Goal: Information Seeking & Learning: Check status

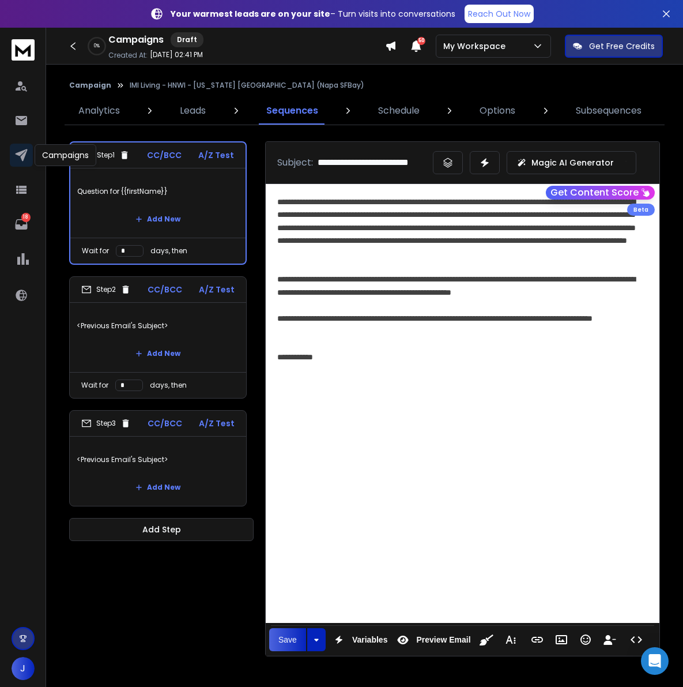
click at [17, 147] on link at bounding box center [21, 155] width 23 height 23
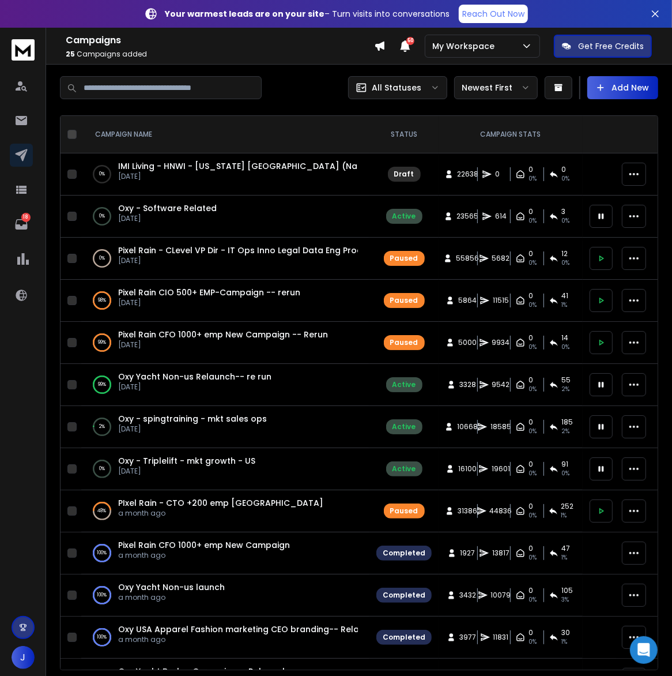
click at [147, 94] on input at bounding box center [161, 87] width 202 height 23
click at [22, 258] on icon at bounding box center [23, 259] width 12 height 12
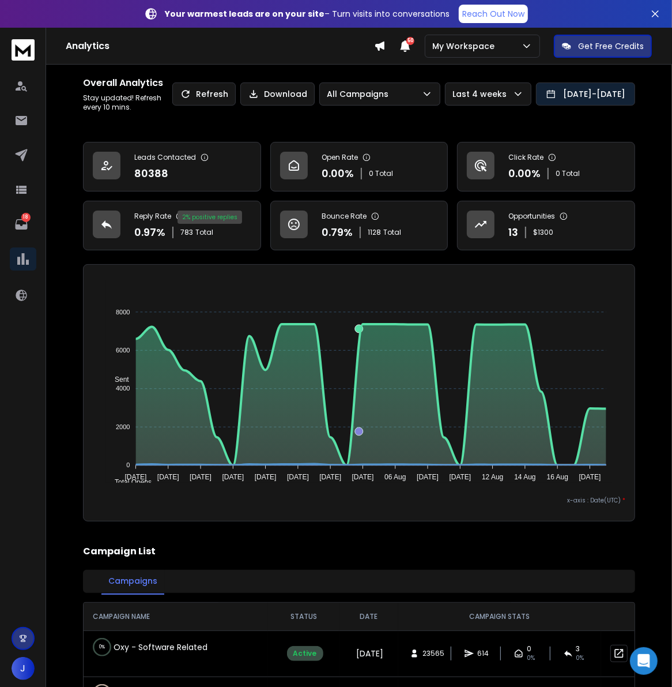
click at [586, 105] on button "[DATE] - [DATE]" at bounding box center [585, 93] width 99 height 23
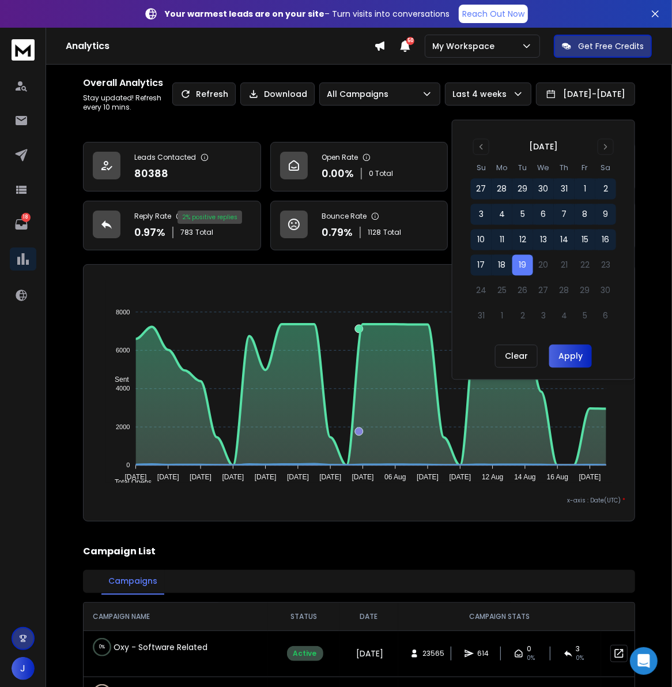
click at [525, 266] on button "19" at bounding box center [522, 265] width 21 height 21
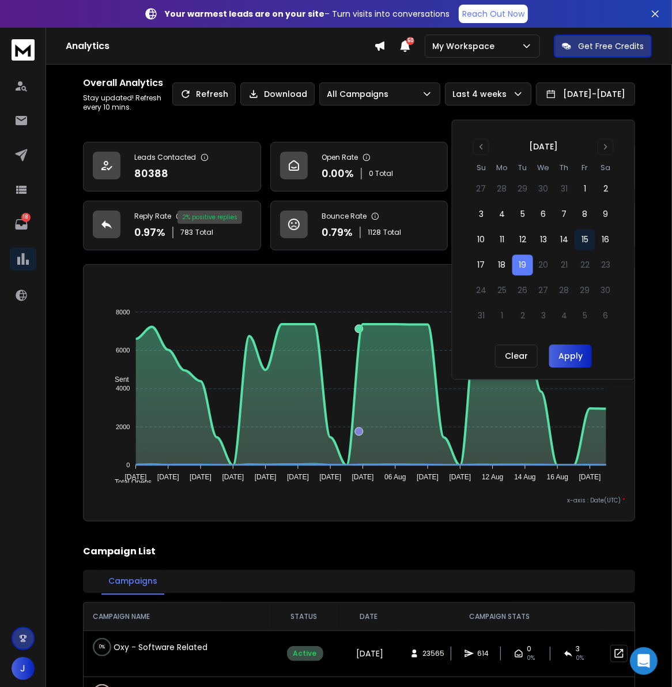
click at [581, 243] on button "15" at bounding box center [585, 239] width 21 height 21
click at [574, 356] on button "Apply" at bounding box center [570, 356] width 43 height 23
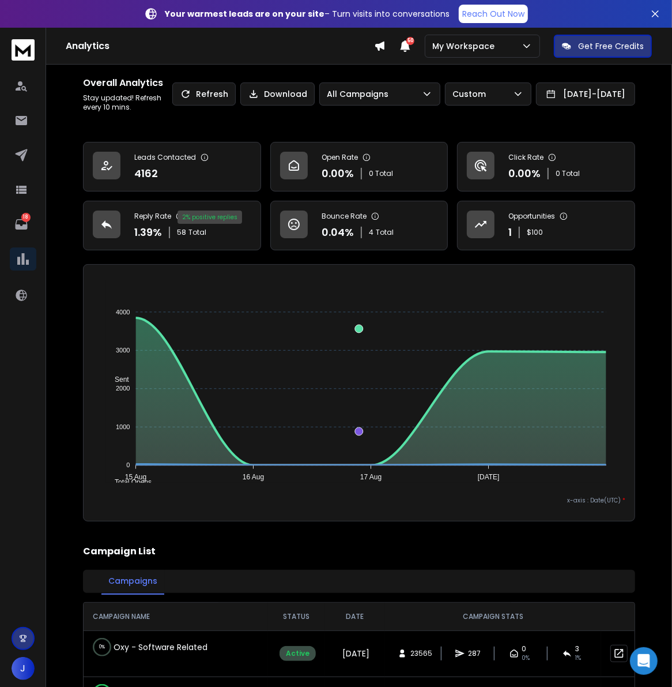
click at [390, 97] on button "All Campaigns" at bounding box center [379, 93] width 121 height 23
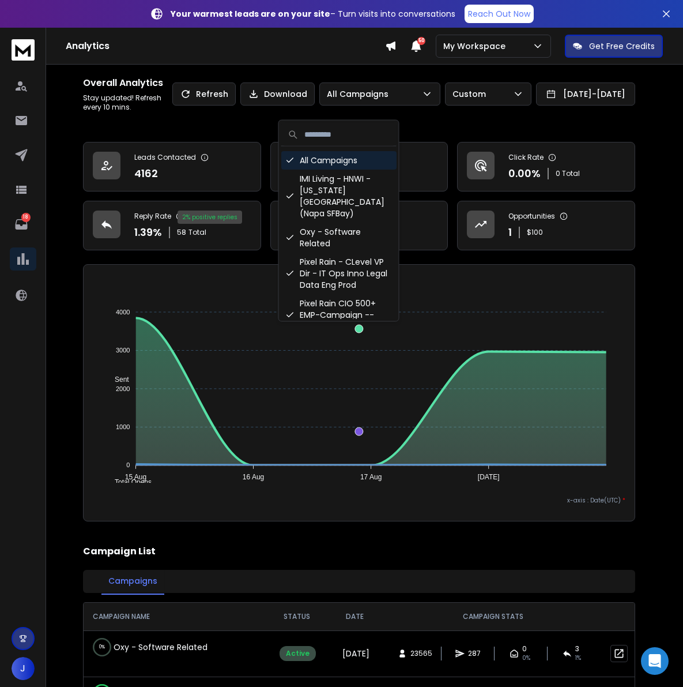
click at [352, 161] on div "All Campaigns" at bounding box center [338, 160] width 115 height 18
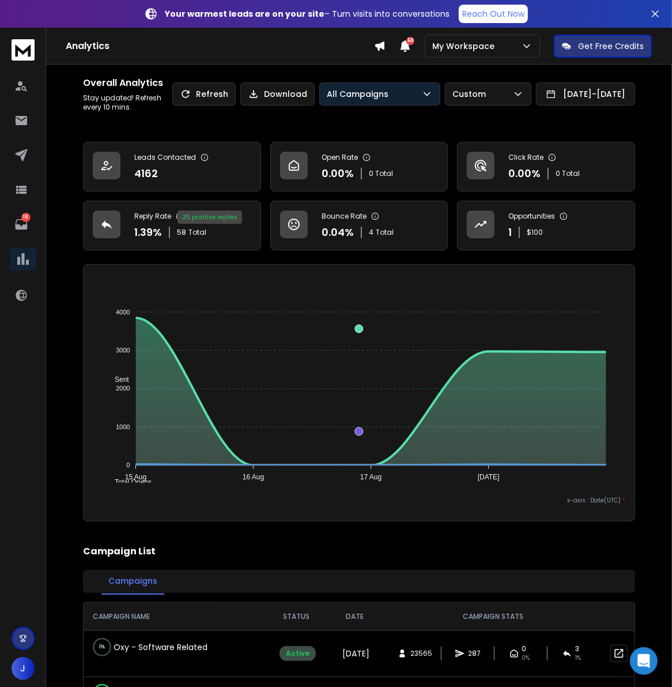
click at [360, 100] on div "All Campaigns" at bounding box center [380, 94] width 106 height 12
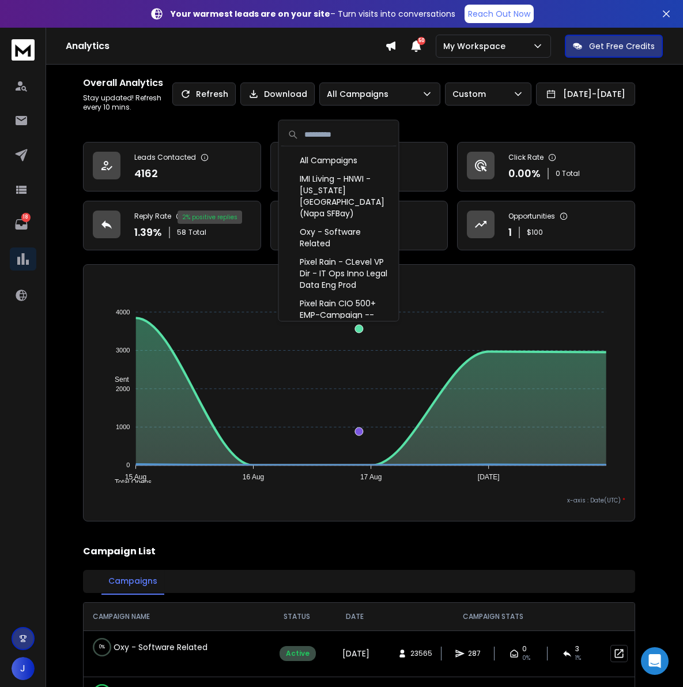
click at [336, 134] on input at bounding box center [338, 134] width 115 height 23
type input "***"
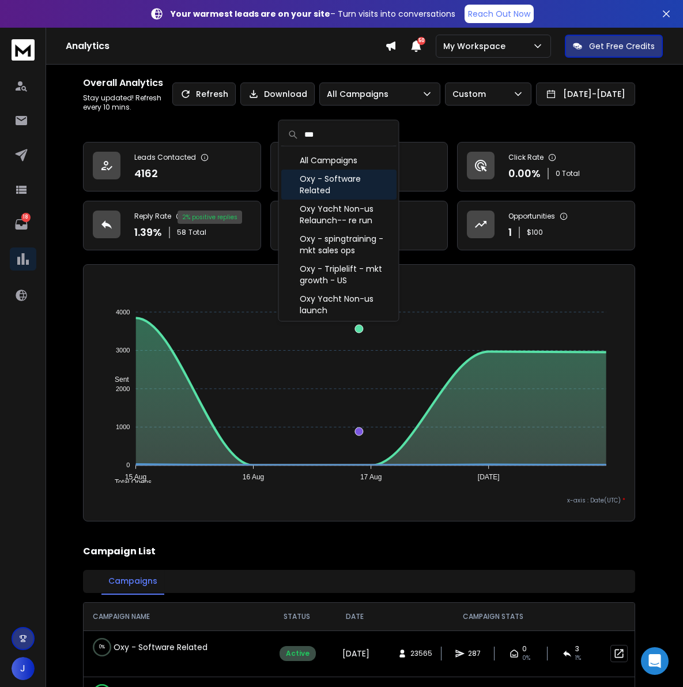
click at [331, 180] on div "Oxy - Software Related" at bounding box center [338, 184] width 115 height 30
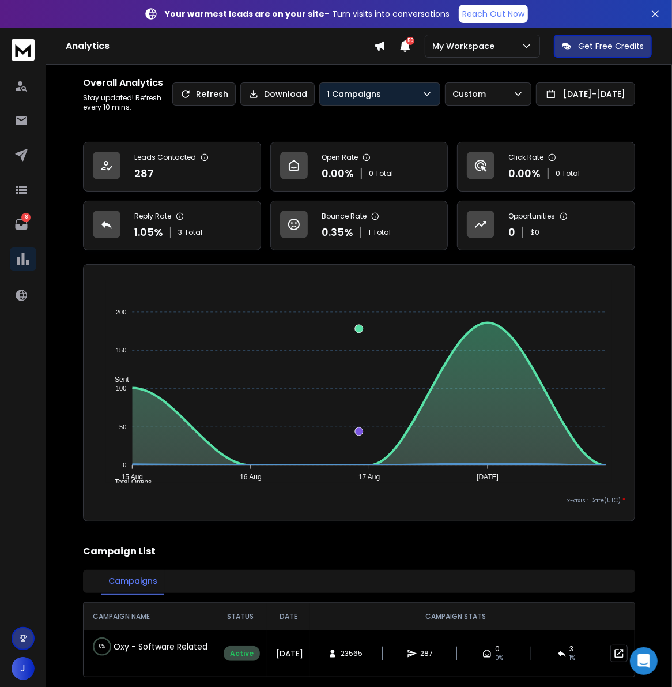
click at [345, 100] on div "1 Campaigns" at bounding box center [380, 94] width 106 height 12
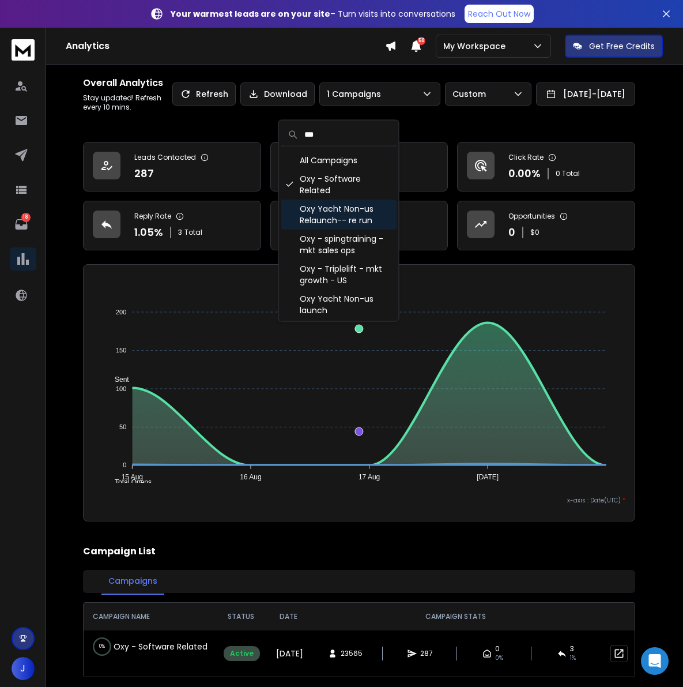
click at [335, 218] on div "Oxy Yacht Non-us Relaunch-- re run" at bounding box center [338, 214] width 115 height 30
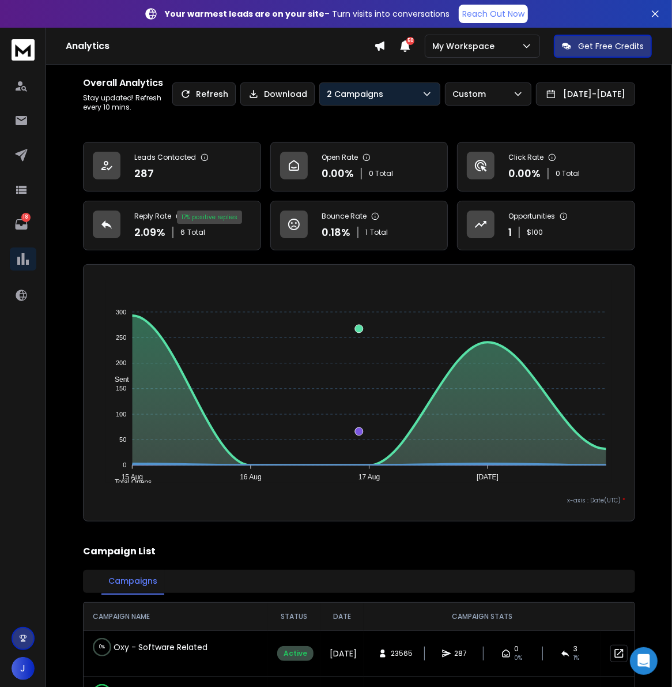
click at [346, 100] on div "2 Campaigns" at bounding box center [380, 94] width 106 height 12
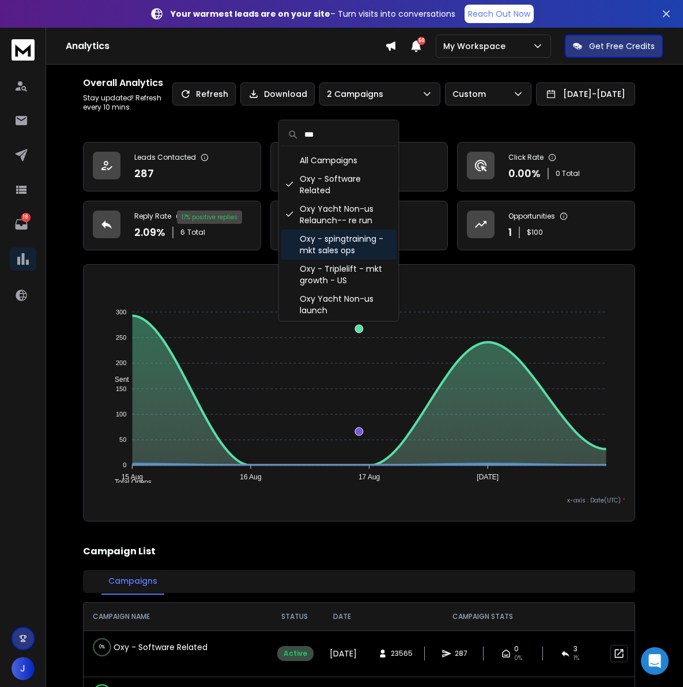
click at [339, 245] on div "Oxy - spingtraining - mkt sales ops" at bounding box center [338, 244] width 115 height 30
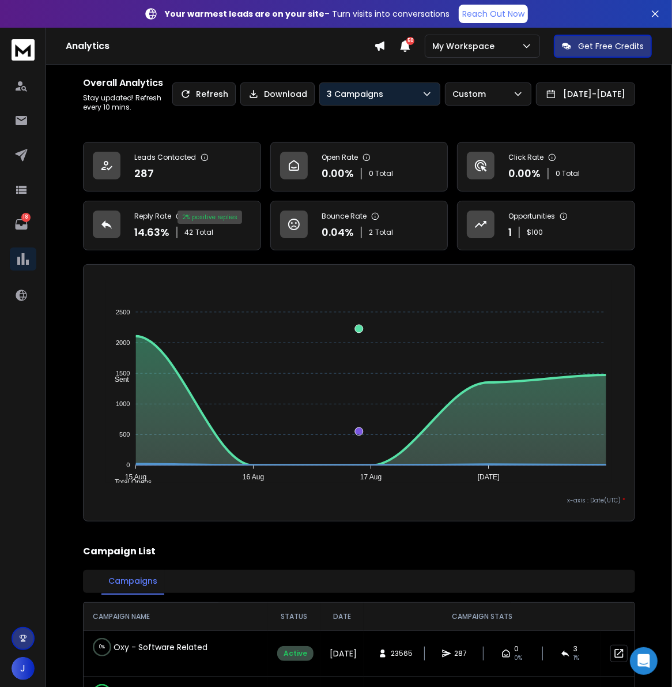
click at [342, 100] on p "3 Campaigns" at bounding box center [357, 94] width 61 height 12
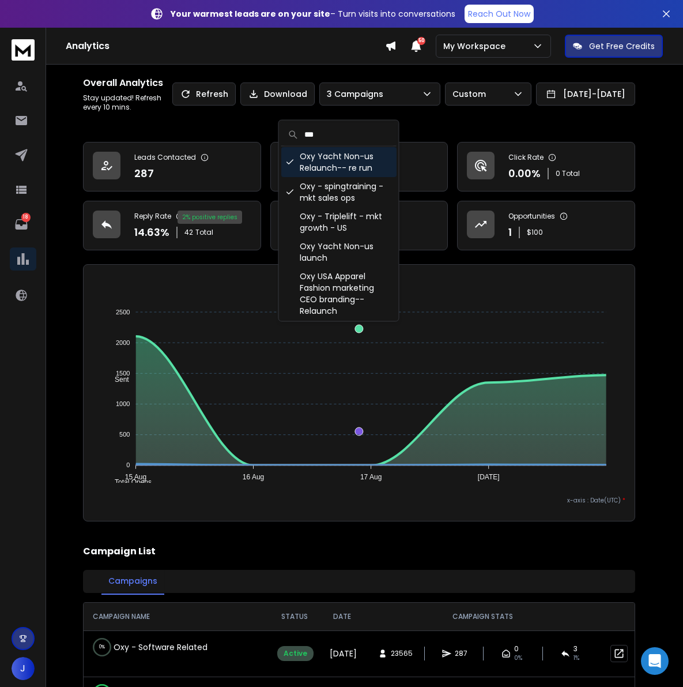
scroll to position [54, 0]
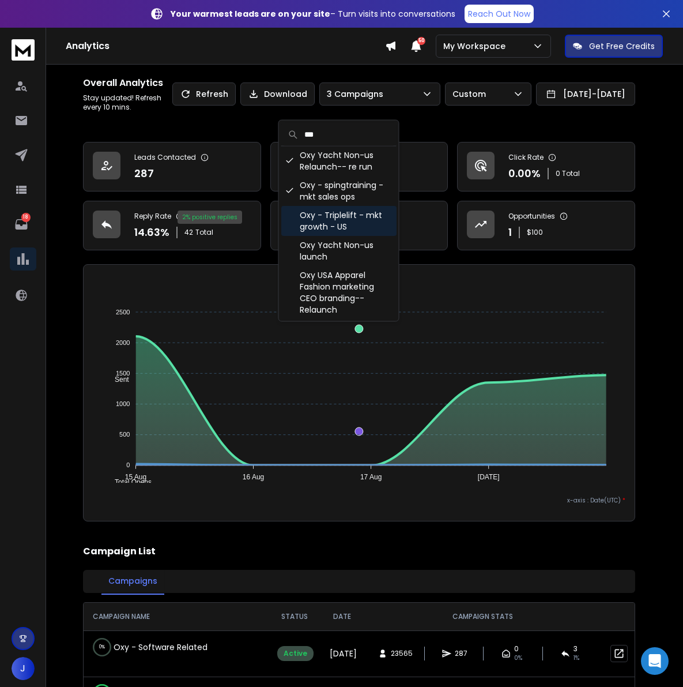
click at [333, 225] on div "Oxy - Triplelift - mkt growth - US" at bounding box center [338, 221] width 115 height 30
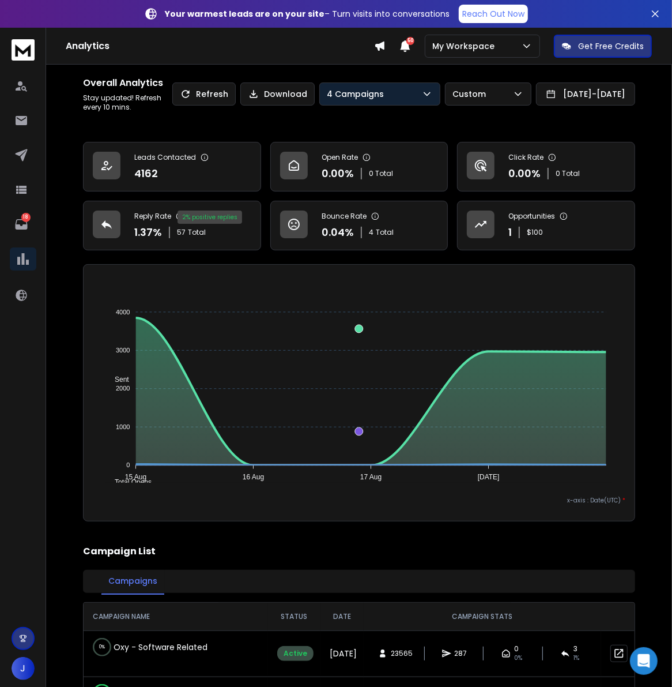
click at [358, 100] on div "4 Campaigns" at bounding box center [380, 94] width 106 height 12
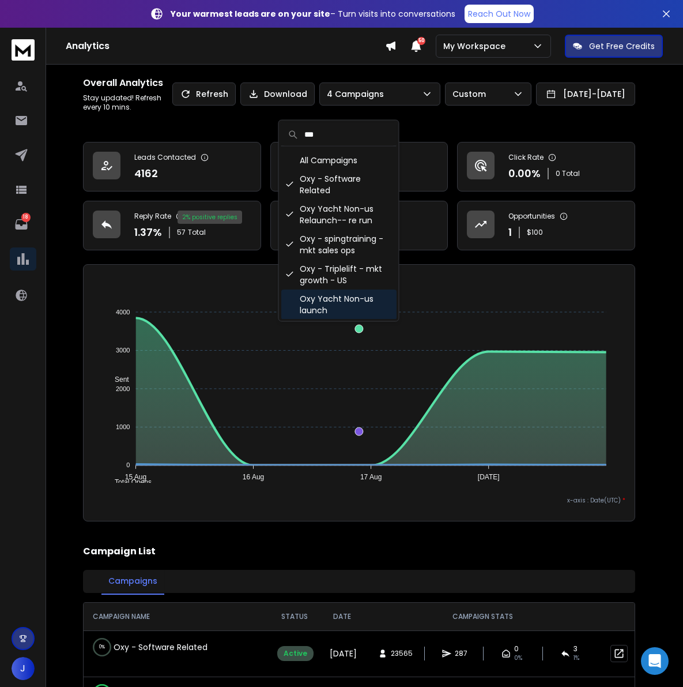
click at [336, 295] on div "Oxy Yacht Non-us launch" at bounding box center [338, 304] width 115 height 30
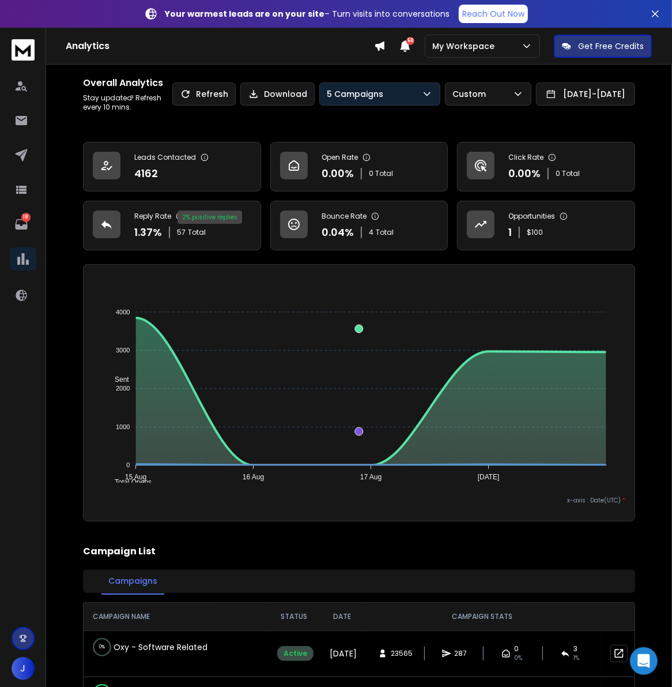
click at [344, 100] on p "5 Campaigns" at bounding box center [357, 94] width 61 height 12
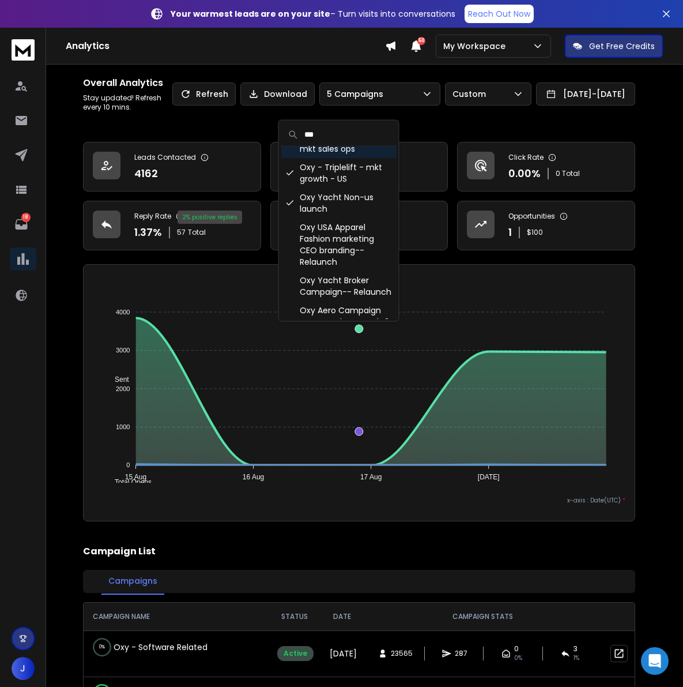
scroll to position [157, 0]
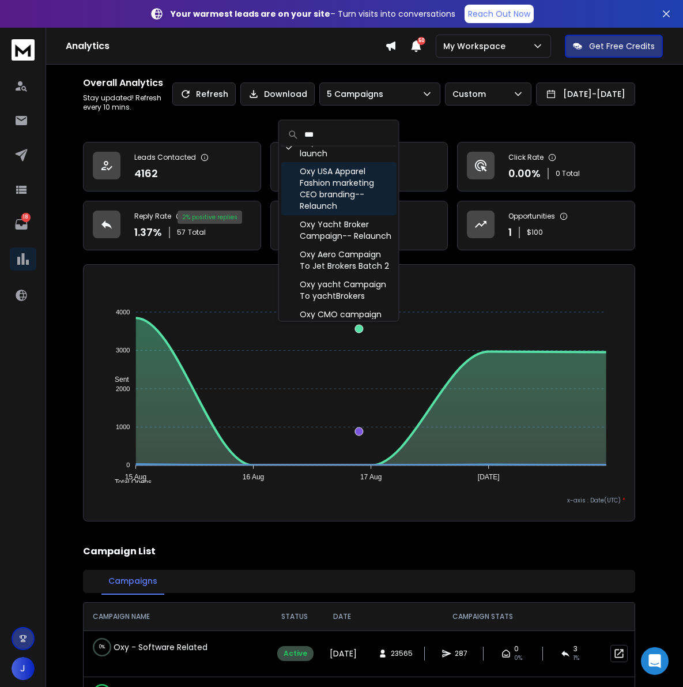
click at [330, 185] on div "Oxy USA Apparel Fashion marketing CEO branding-- Relaunch" at bounding box center [338, 189] width 115 height 53
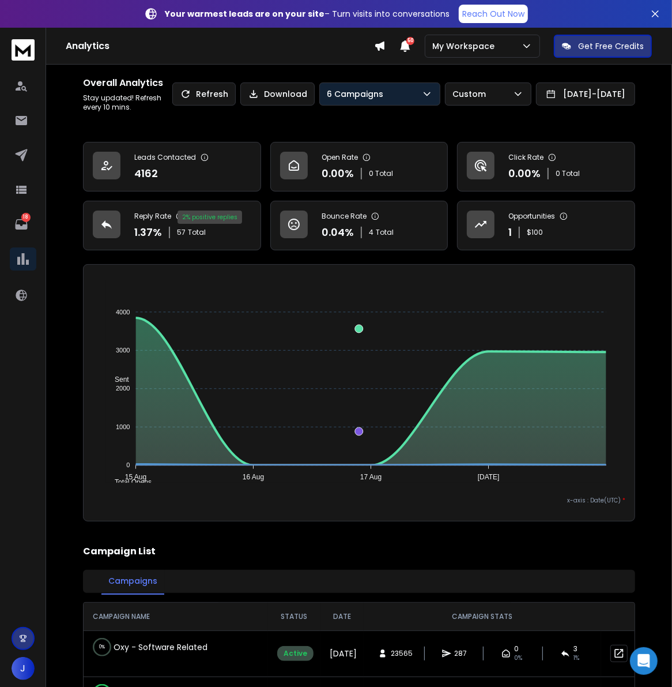
click at [340, 100] on p "6 Campaigns" at bounding box center [357, 94] width 61 height 12
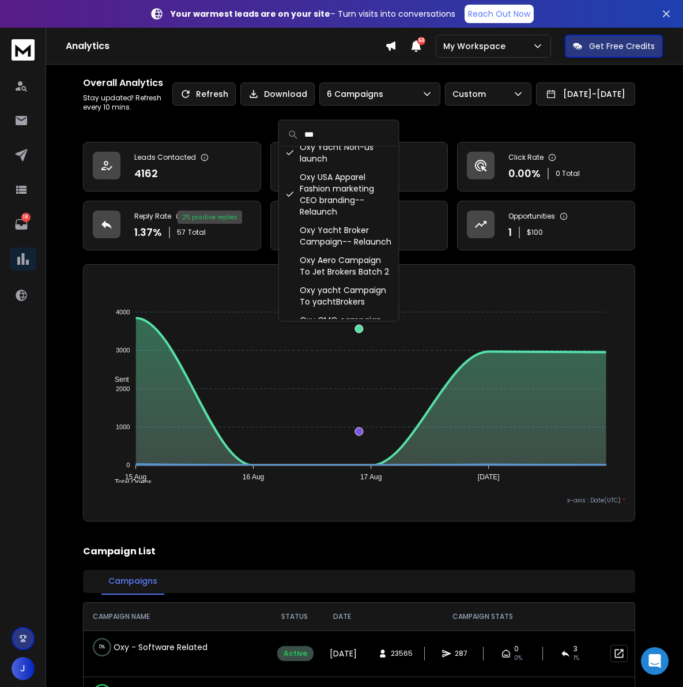
scroll to position [154, 0]
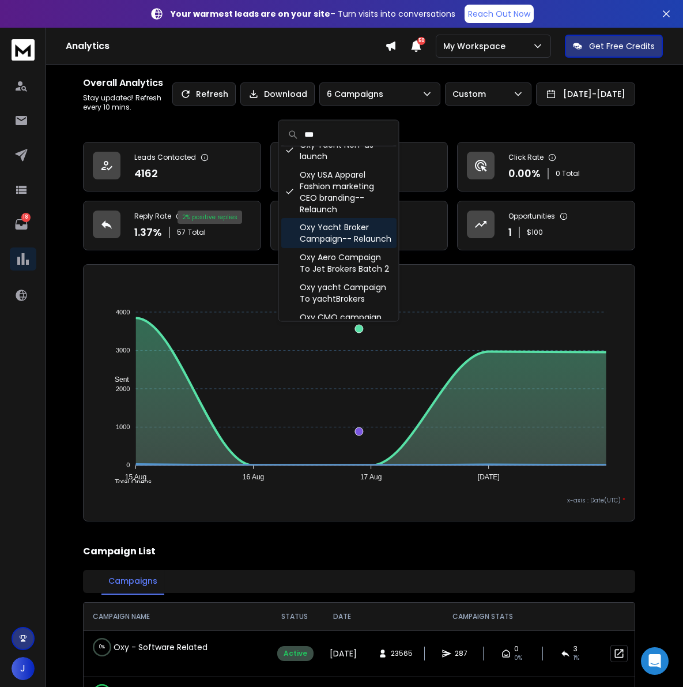
click at [319, 227] on div "Oxy Yacht Broker Campaign-- Relaunch" at bounding box center [338, 233] width 115 height 30
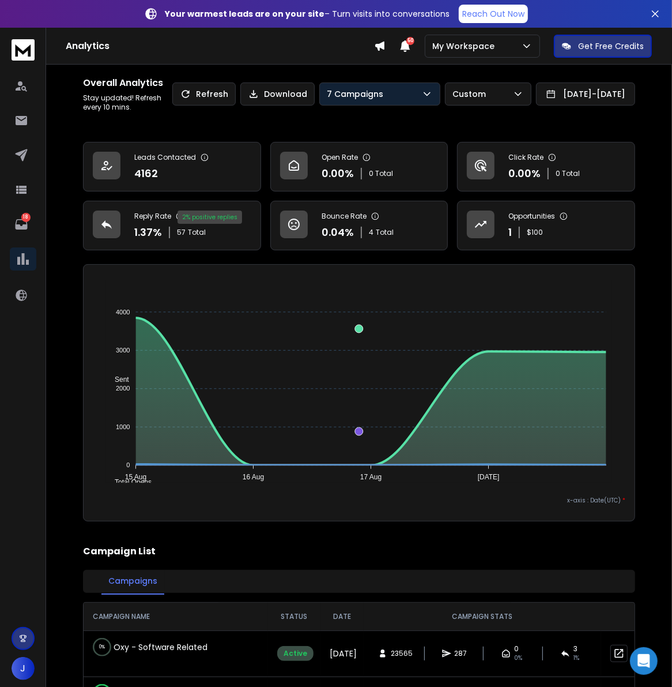
click at [359, 100] on div "7 Campaigns" at bounding box center [380, 94] width 106 height 12
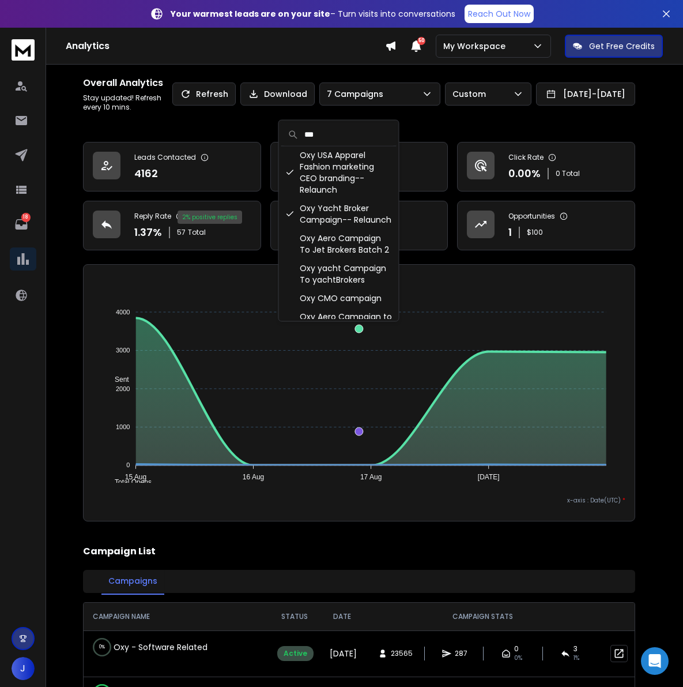
scroll to position [183, 0]
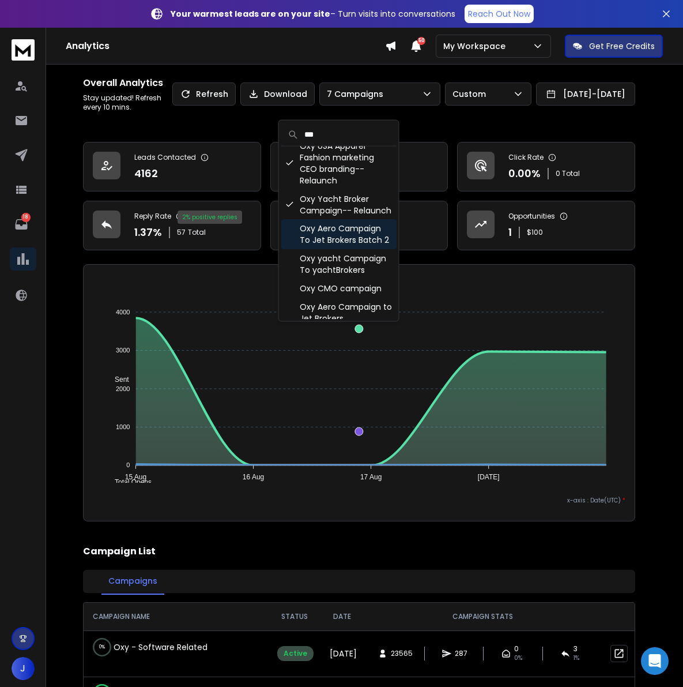
click at [327, 244] on div "Oxy Aero Campaign To Jet Brokers Batch 2" at bounding box center [338, 235] width 115 height 30
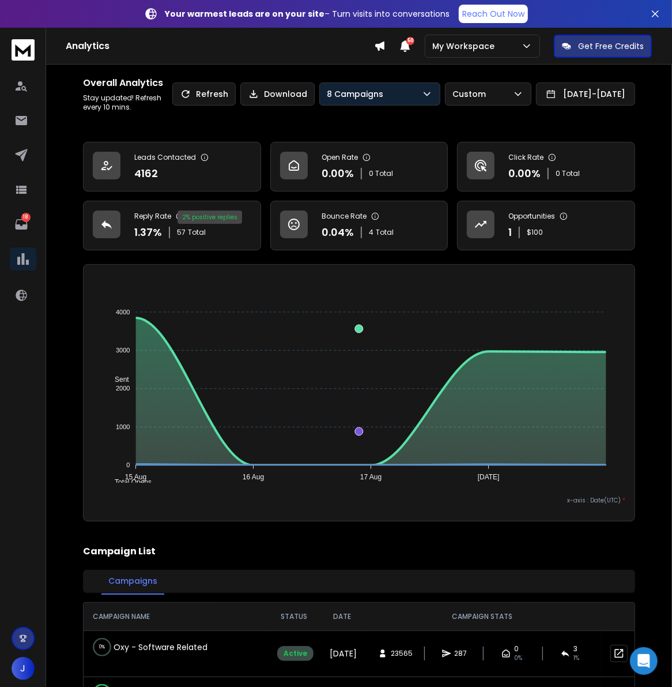
click at [359, 100] on div "8 Campaigns" at bounding box center [380, 94] width 106 height 12
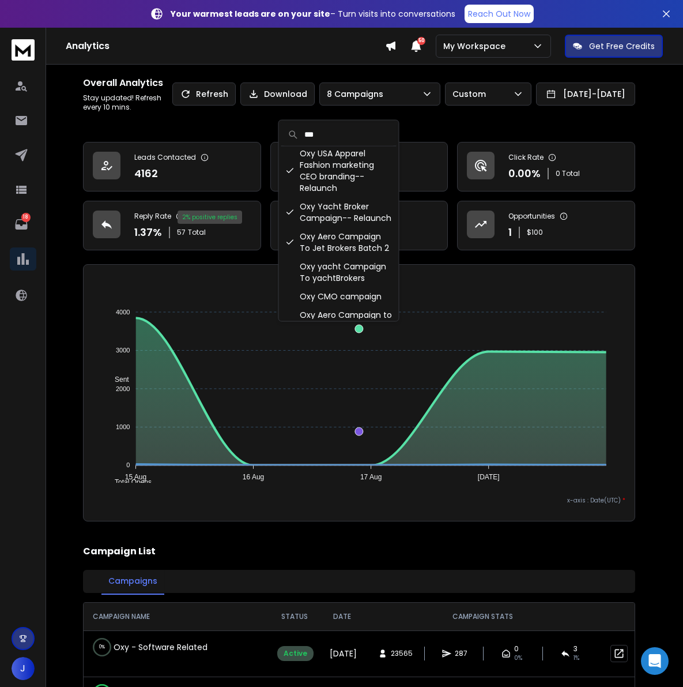
scroll to position [179, 0]
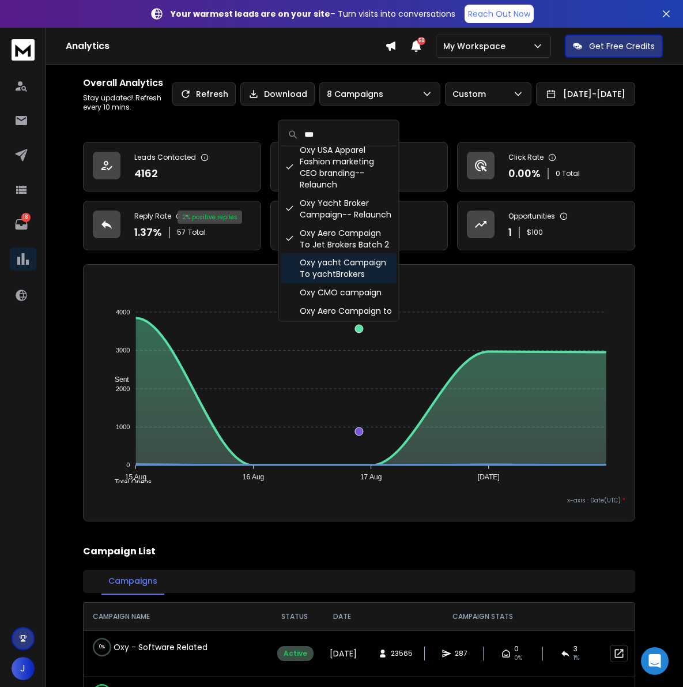
click at [325, 274] on div "Oxy yacht Campaign To yachtBrokers" at bounding box center [338, 269] width 115 height 30
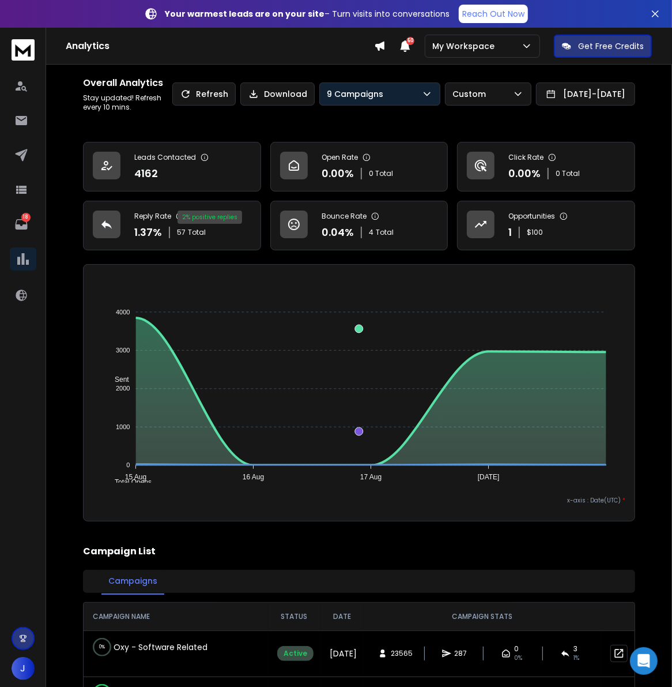
click at [363, 97] on button "9 Campaigns" at bounding box center [379, 93] width 121 height 23
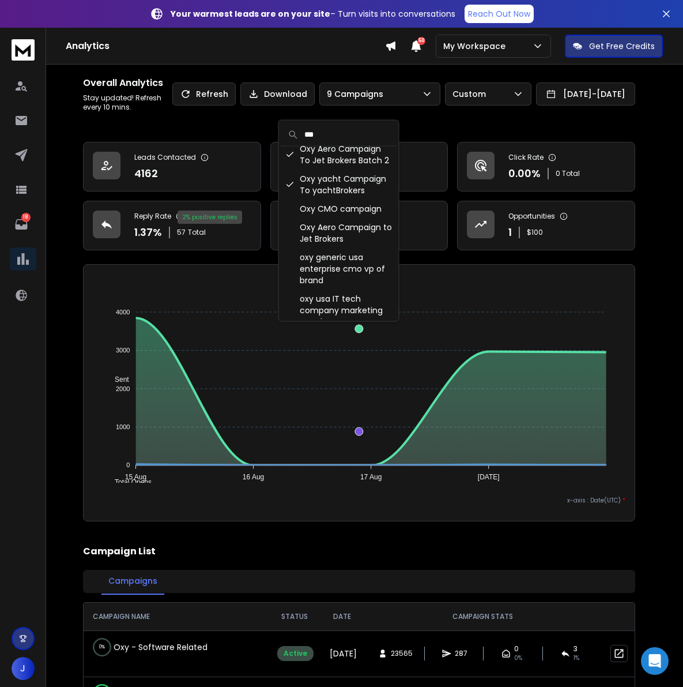
scroll to position [273, 0]
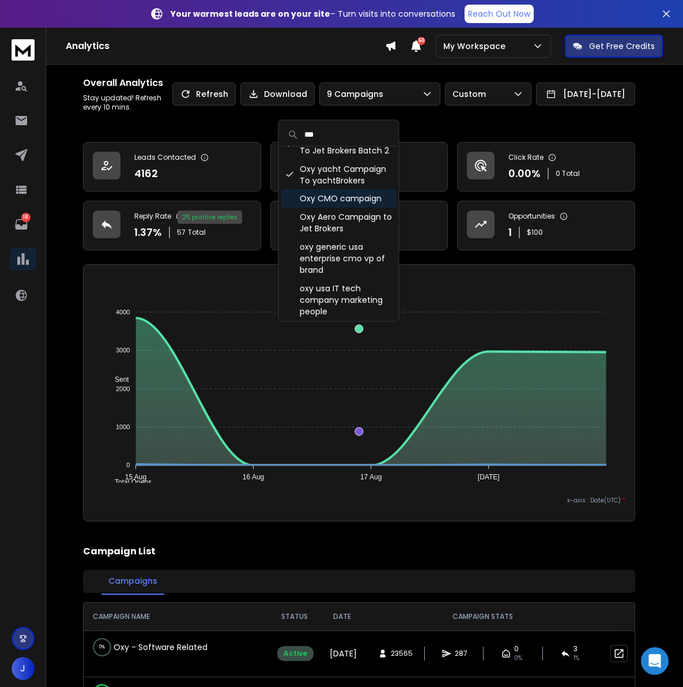
click at [329, 208] on div "Oxy CMO campaign" at bounding box center [338, 199] width 115 height 18
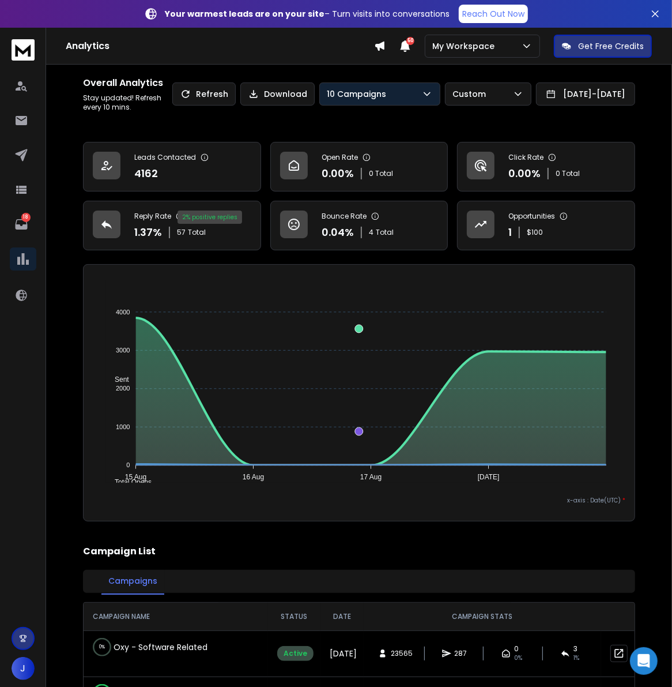
click at [362, 100] on div "10 Campaigns" at bounding box center [380, 94] width 106 height 12
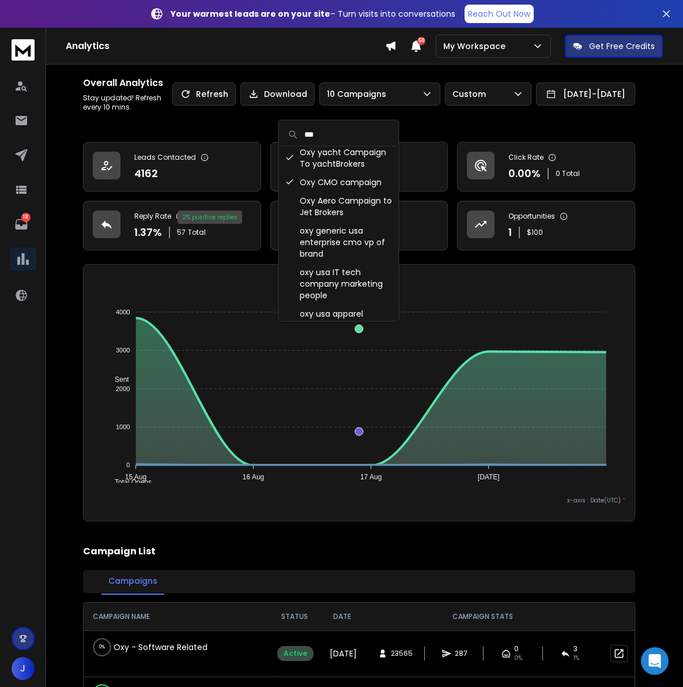
scroll to position [280, 0]
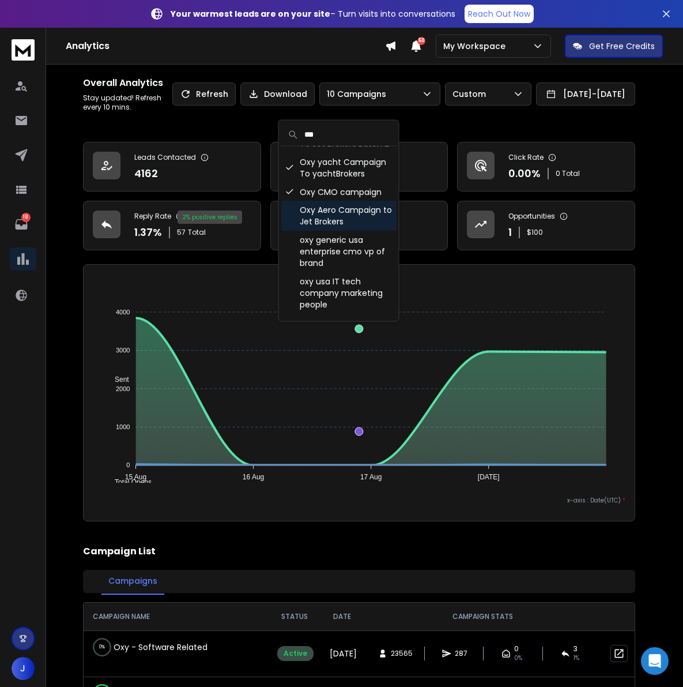
click at [318, 231] on div "Oxy Aero Campaign to Jet Brokers" at bounding box center [338, 216] width 115 height 30
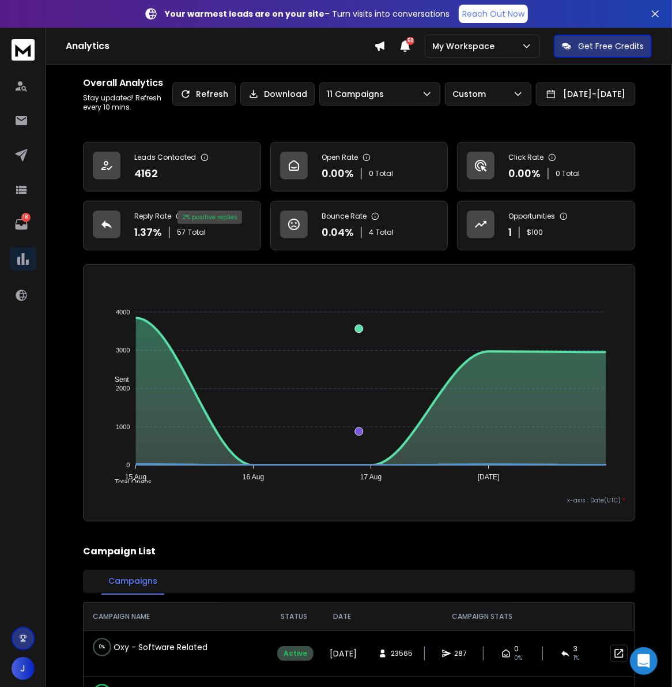
click at [362, 100] on div "11 Campaigns" at bounding box center [380, 94] width 106 height 12
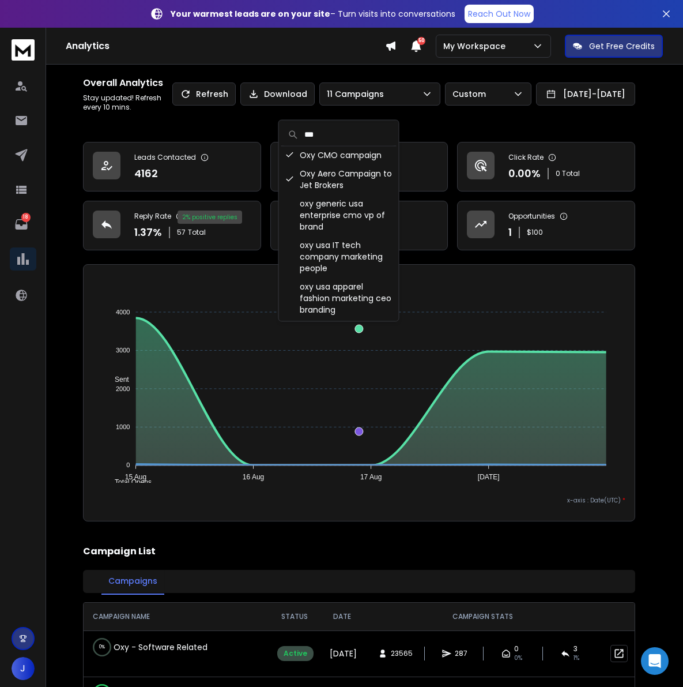
scroll to position [327, 0]
click at [333, 210] on div "oxy generic usa enterprise cmo vp of brand" at bounding box center [338, 215] width 115 height 42
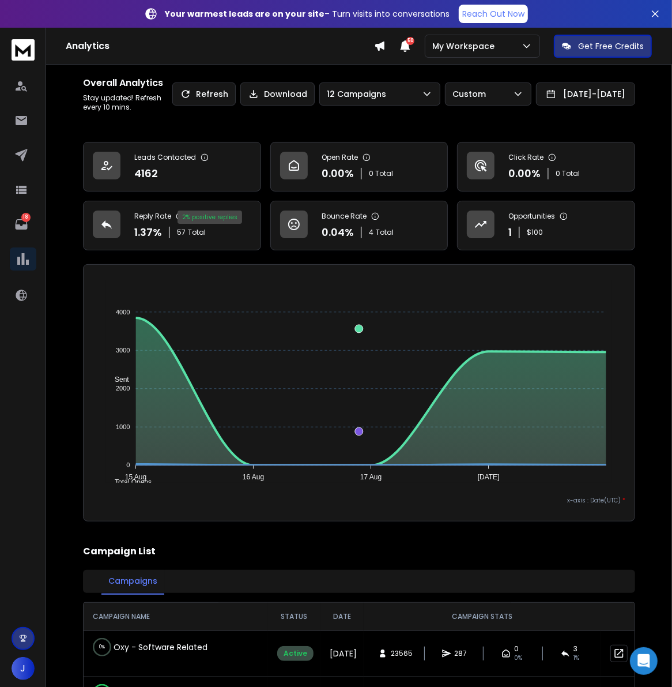
click at [347, 100] on p "12 Campaigns" at bounding box center [359, 94] width 64 height 12
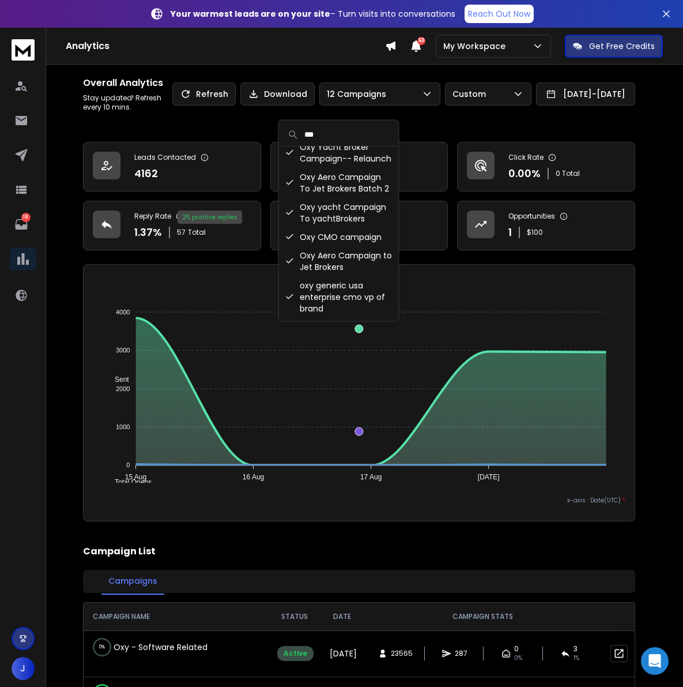
scroll to position [327, 0]
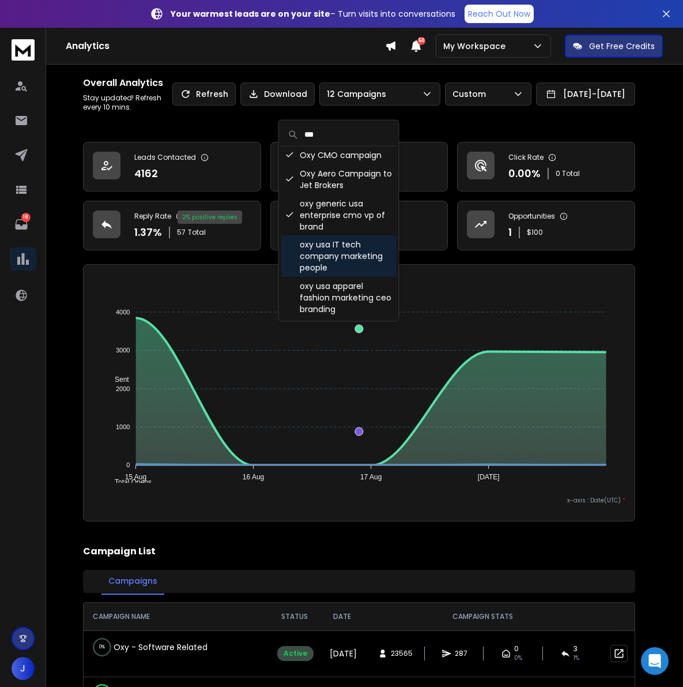
click at [325, 254] on div "oxy usa IT tech company marketing people" at bounding box center [338, 257] width 115 height 42
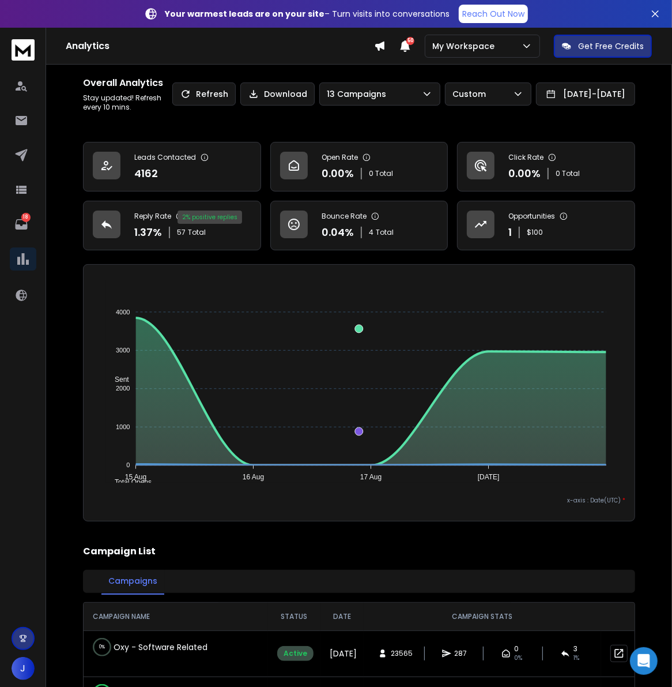
click at [356, 100] on div "13 Campaigns" at bounding box center [380, 94] width 106 height 12
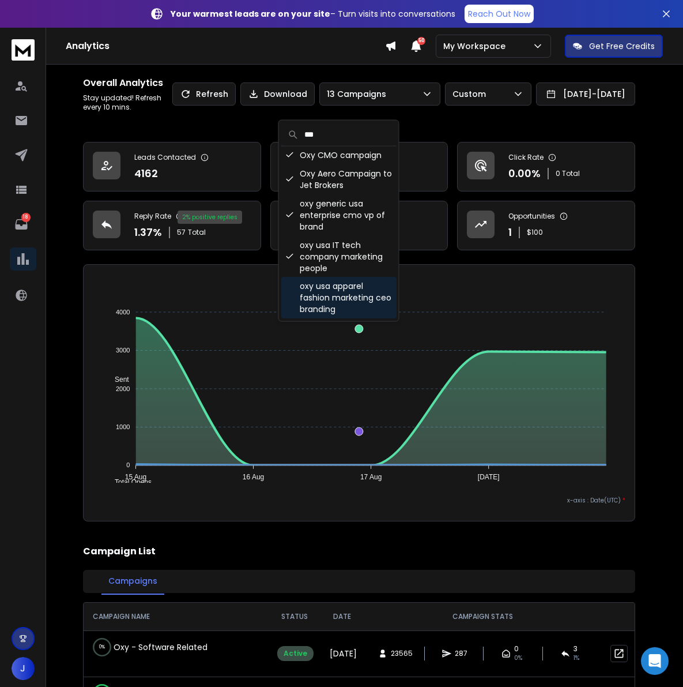
click at [312, 292] on div "oxy usa apparel fashion marketing ceo branding" at bounding box center [338, 298] width 115 height 42
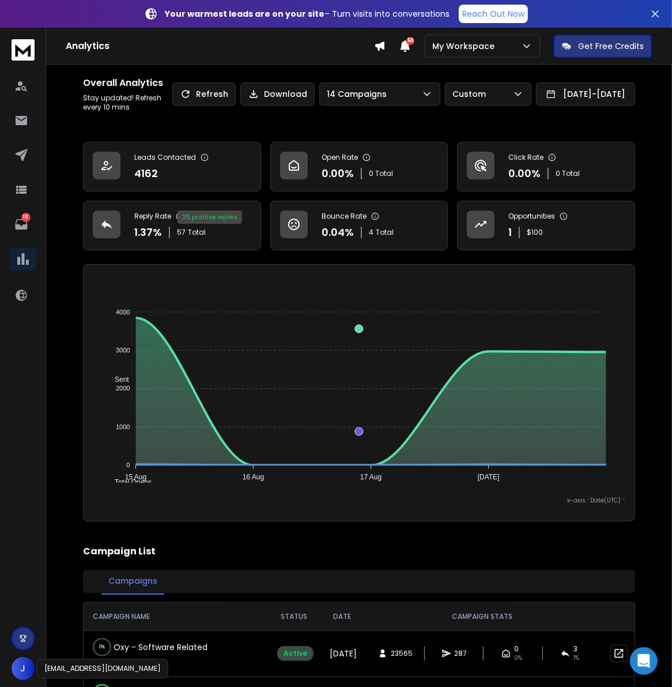
click at [26, 672] on span "J" at bounding box center [23, 668] width 23 height 23
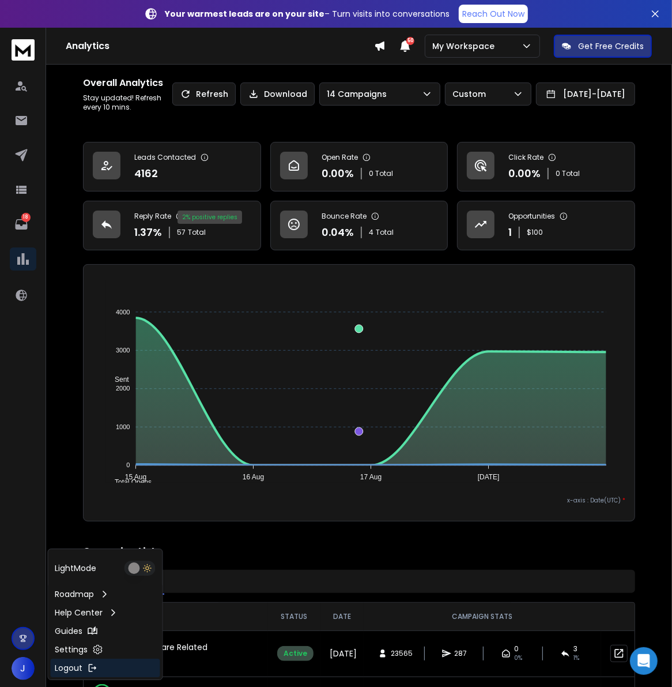
click at [71, 672] on p "Logout" at bounding box center [69, 668] width 28 height 12
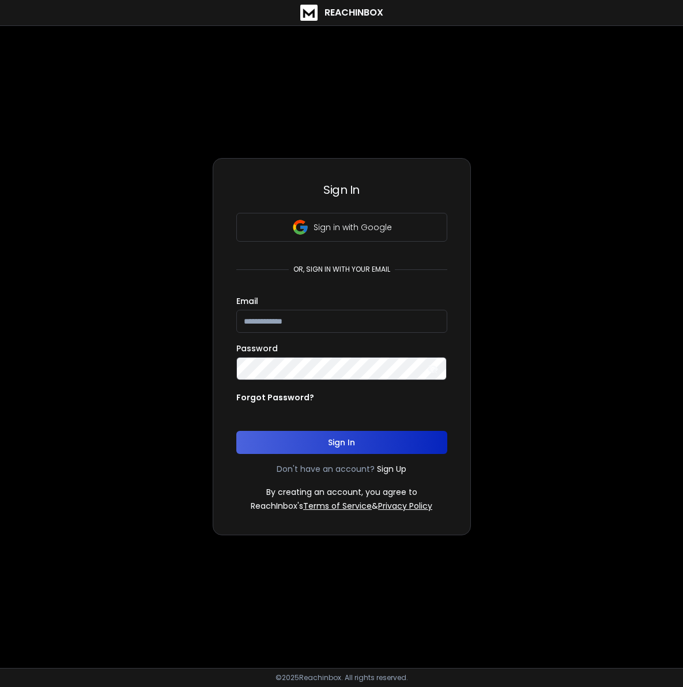
click at [310, 311] on input "email" at bounding box center [341, 321] width 211 height 23
type input "**********"
click at [352, 447] on button "Sign In" at bounding box center [341, 442] width 211 height 23
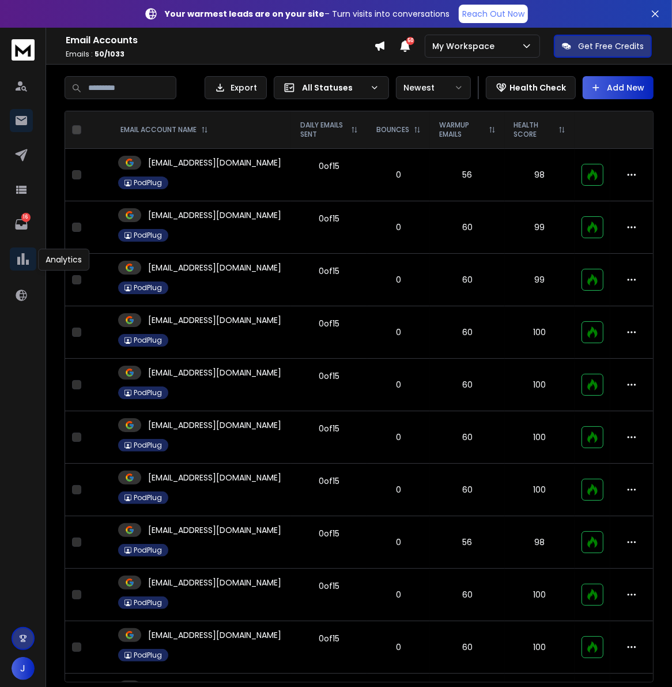
click at [32, 255] on link at bounding box center [23, 259] width 27 height 27
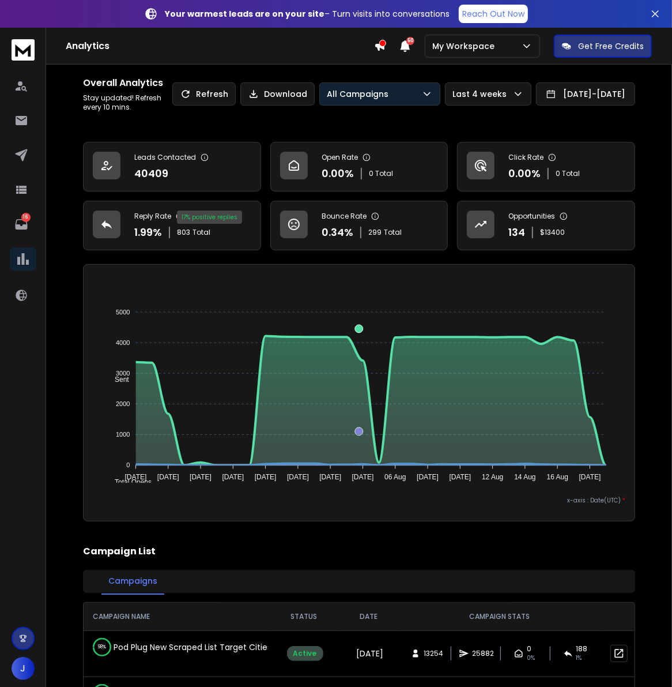
click at [363, 99] on div "All Campaigns" at bounding box center [380, 94] width 106 height 12
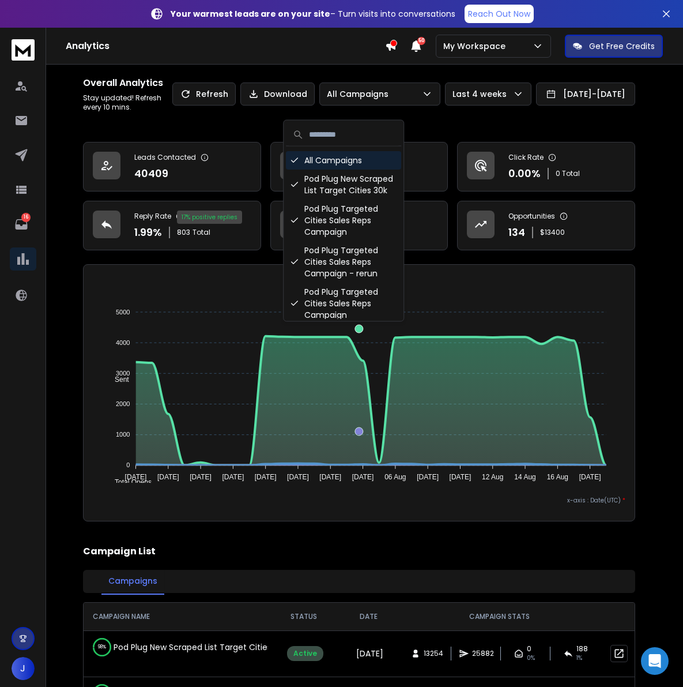
click at [346, 153] on div "All Campaigns" at bounding box center [343, 160] width 115 height 18
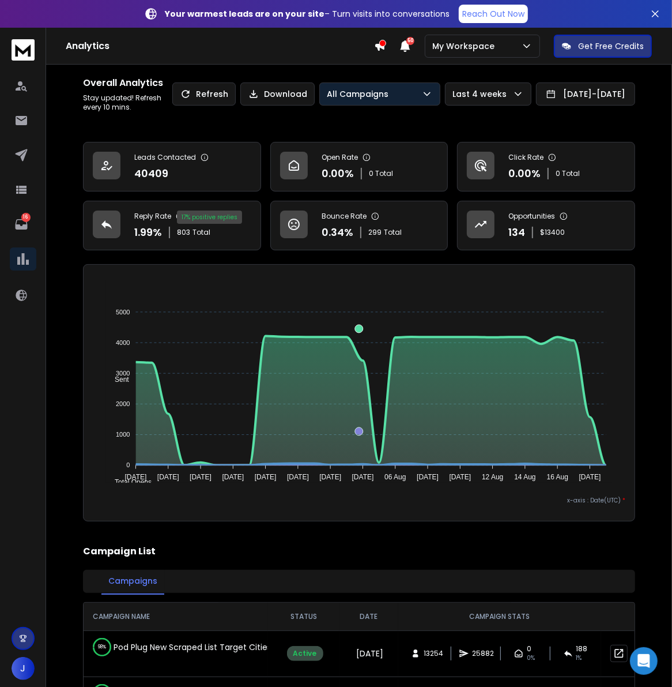
click at [365, 100] on div "All Campaigns" at bounding box center [380, 94] width 106 height 12
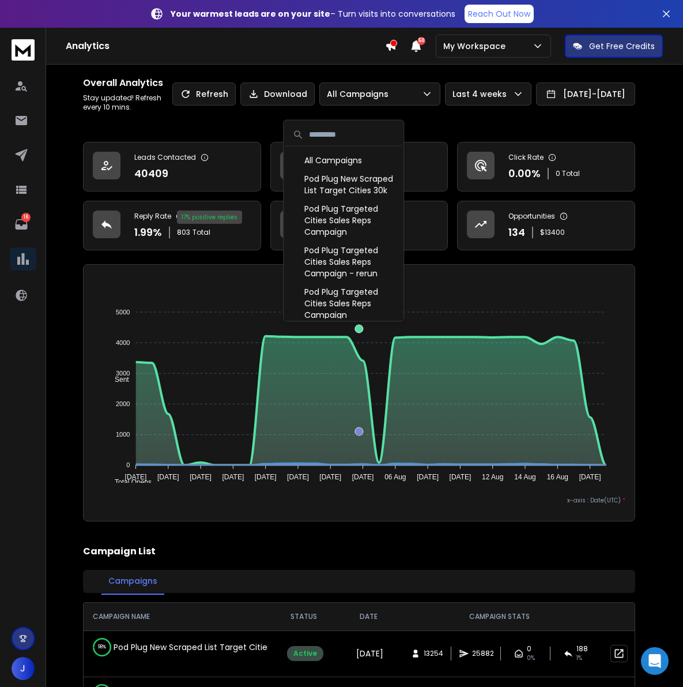
click at [353, 132] on input at bounding box center [343, 134] width 115 height 23
type input "****"
click at [336, 187] on div "Pod Plug New Scraped List Target Cities 30k" at bounding box center [343, 184] width 115 height 30
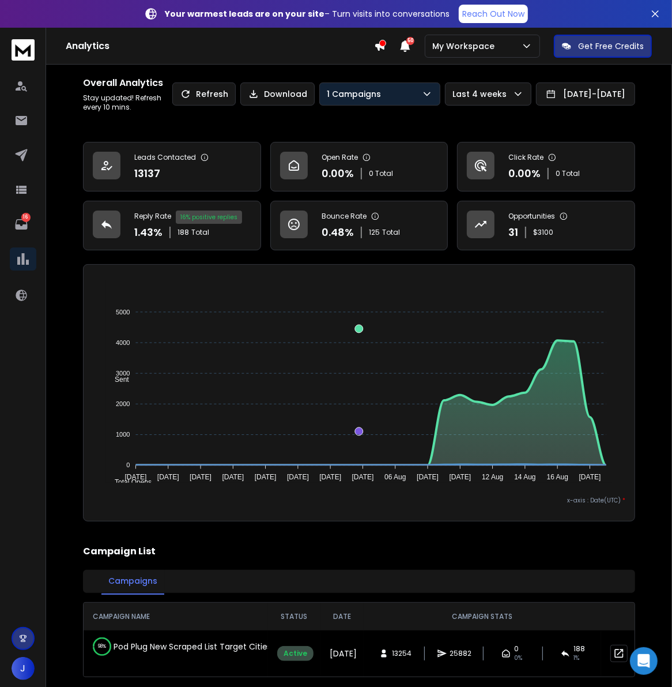
click at [346, 100] on p "1 Campaigns" at bounding box center [356, 94] width 59 height 12
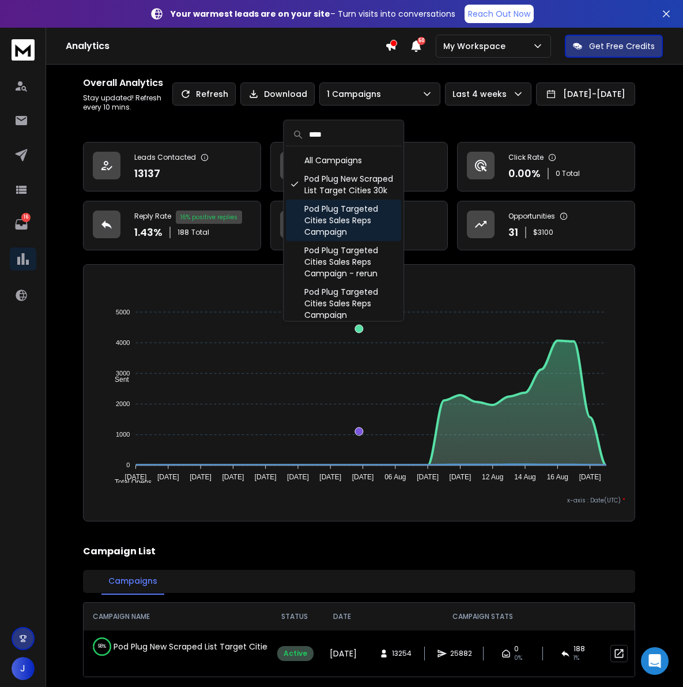
click at [337, 241] on div "Pod Plug Targeted Cities Sales Reps Campaign" at bounding box center [343, 220] width 115 height 42
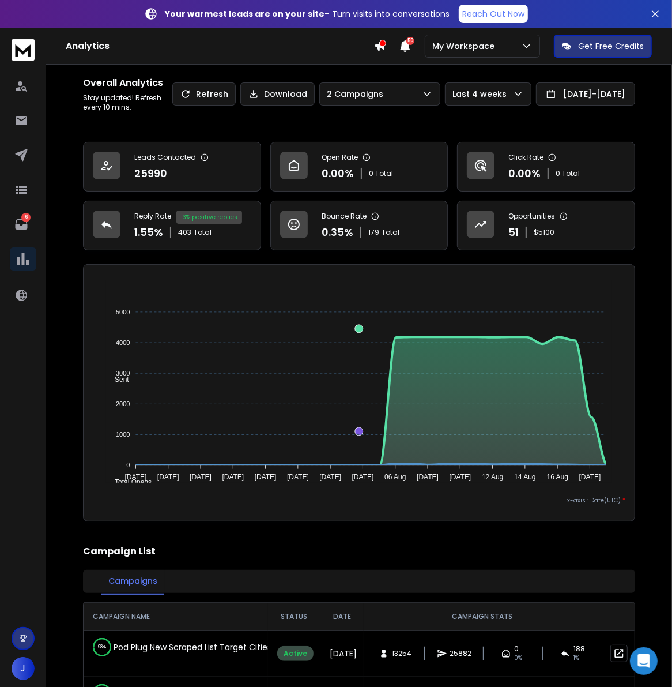
click at [352, 100] on div "2 Campaigns" at bounding box center [380, 94] width 106 height 12
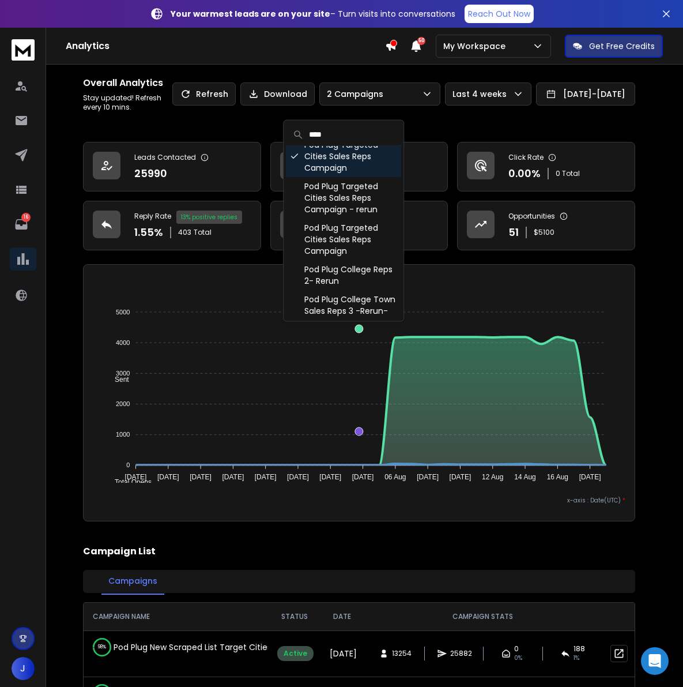
scroll to position [72, 0]
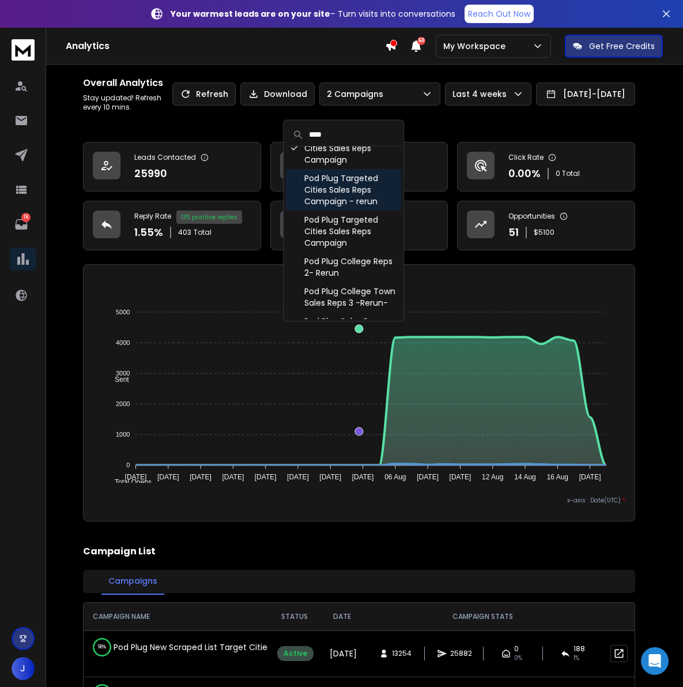
click at [356, 206] on div "Pod Plug Targeted Cities Sales Reps Campaign - rerun" at bounding box center [343, 190] width 115 height 42
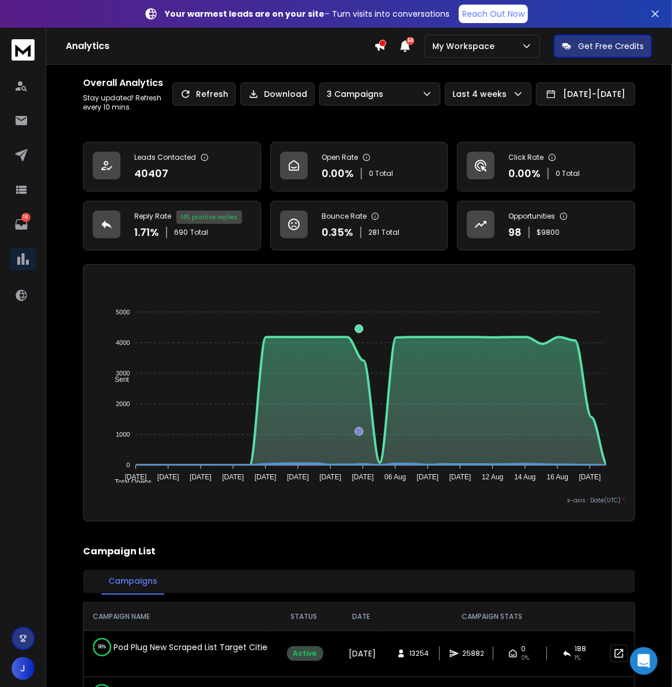
click at [355, 100] on div "3 Campaigns" at bounding box center [380, 94] width 106 height 12
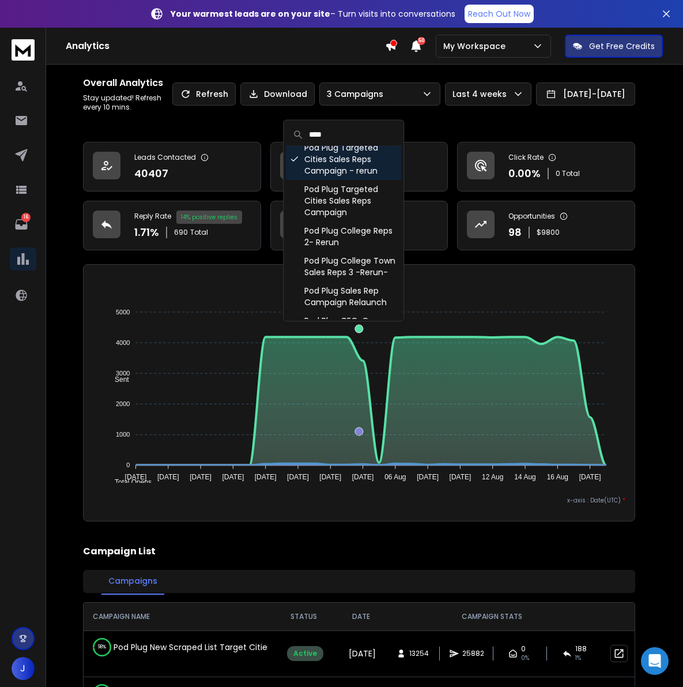
scroll to position [119, 0]
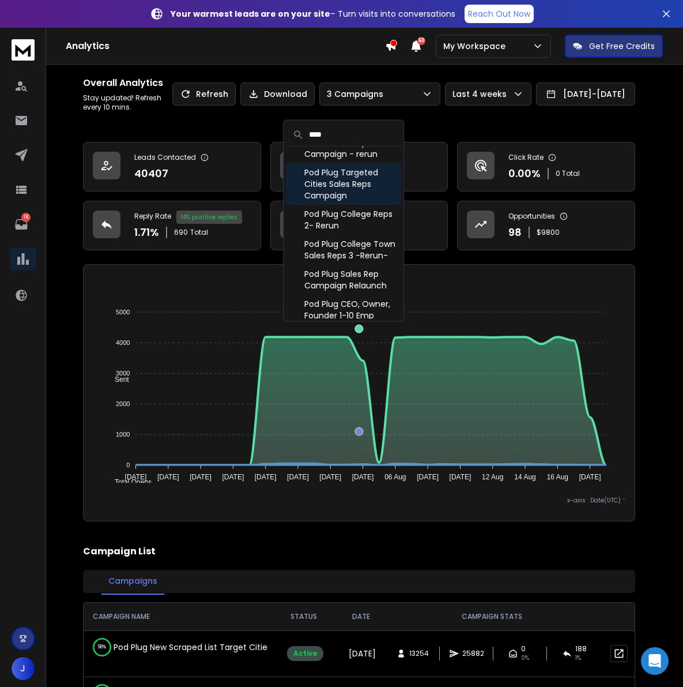
click at [345, 193] on div "Pod Plug Targeted Cities Sales Reps Campaign" at bounding box center [343, 184] width 115 height 42
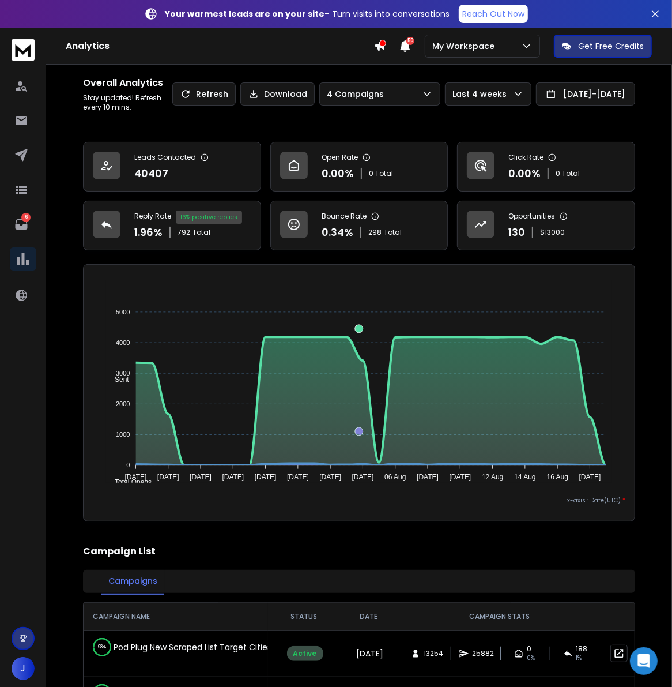
click at [336, 105] on button "4 Campaigns" at bounding box center [379, 93] width 121 height 23
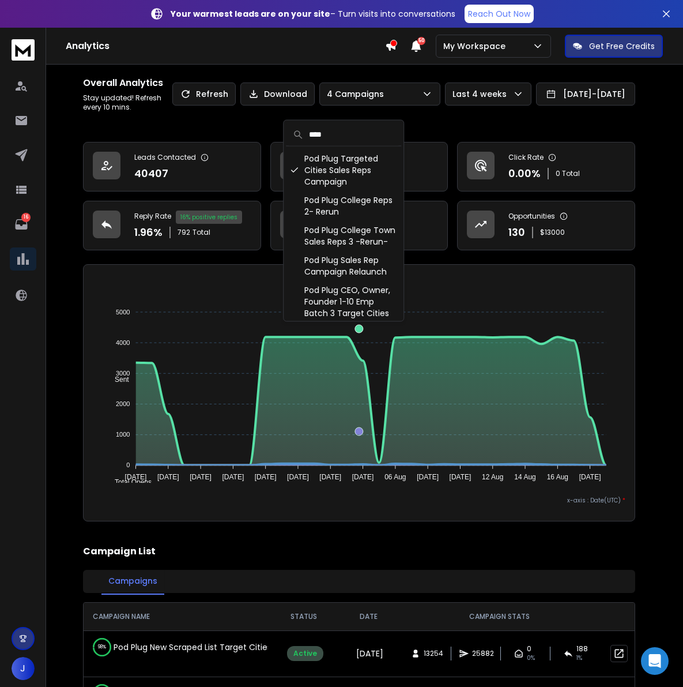
scroll to position [140, 0]
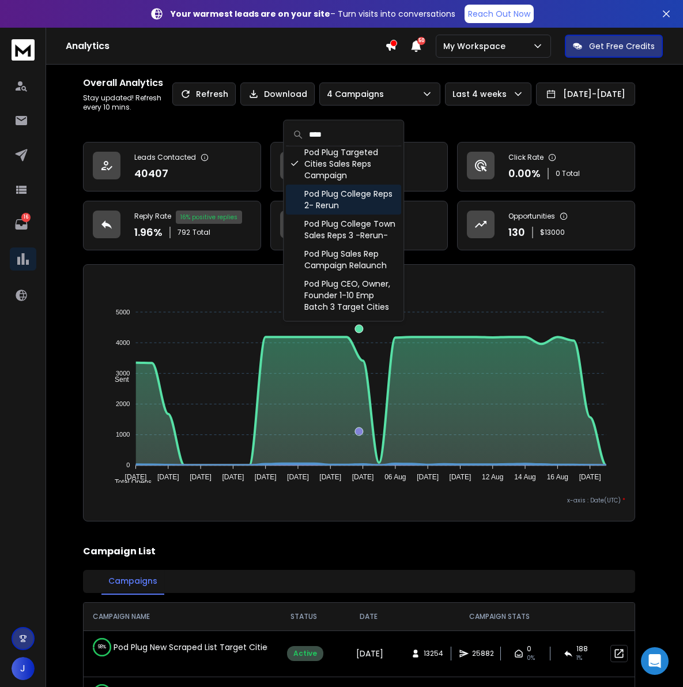
click at [337, 214] on div "Pod Plug College Reps 2- Rerun" at bounding box center [343, 199] width 115 height 30
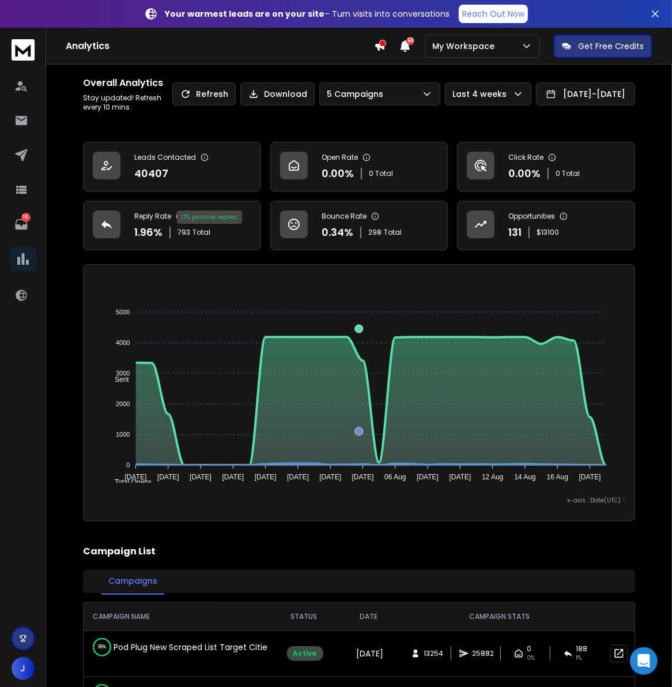
click at [344, 100] on p "5 Campaigns" at bounding box center [357, 94] width 61 height 12
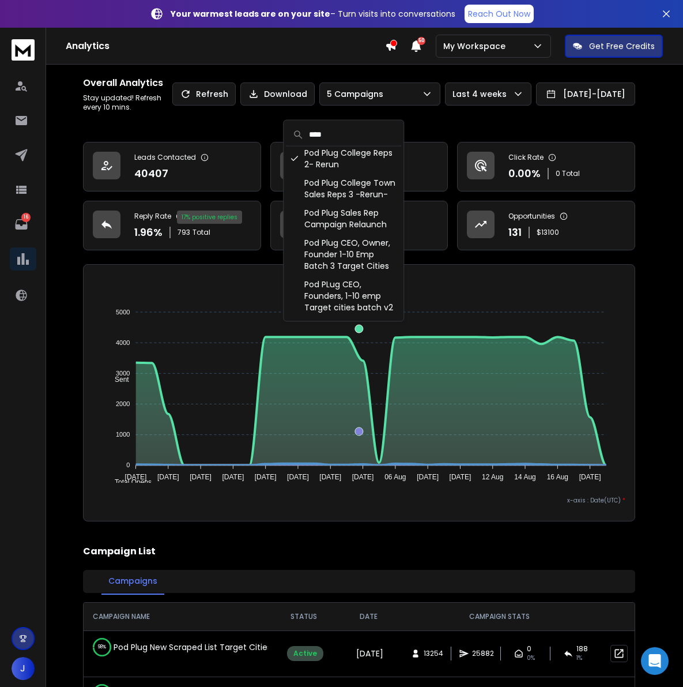
scroll to position [180, 0]
click at [338, 203] on div "Pod Plug College Town Sales Reps 3 -Rerun-" at bounding box center [343, 189] width 115 height 30
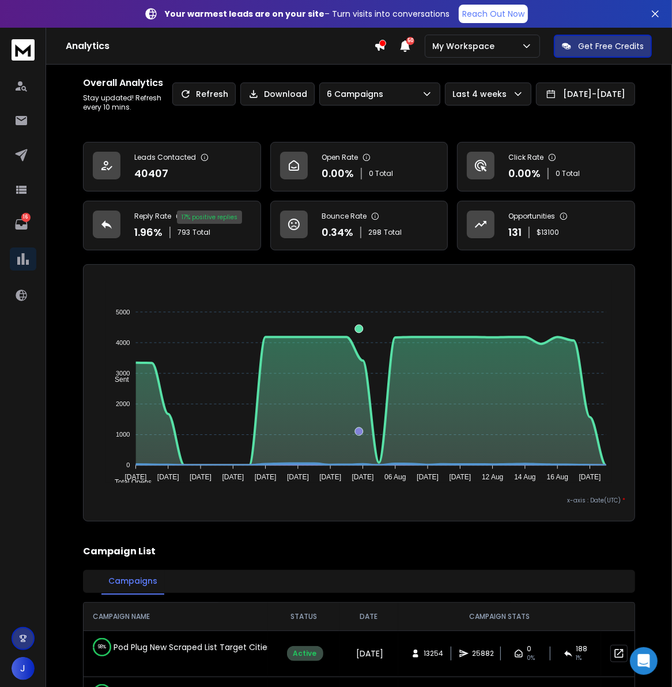
click at [343, 105] on button "6 Campaigns" at bounding box center [379, 93] width 121 height 23
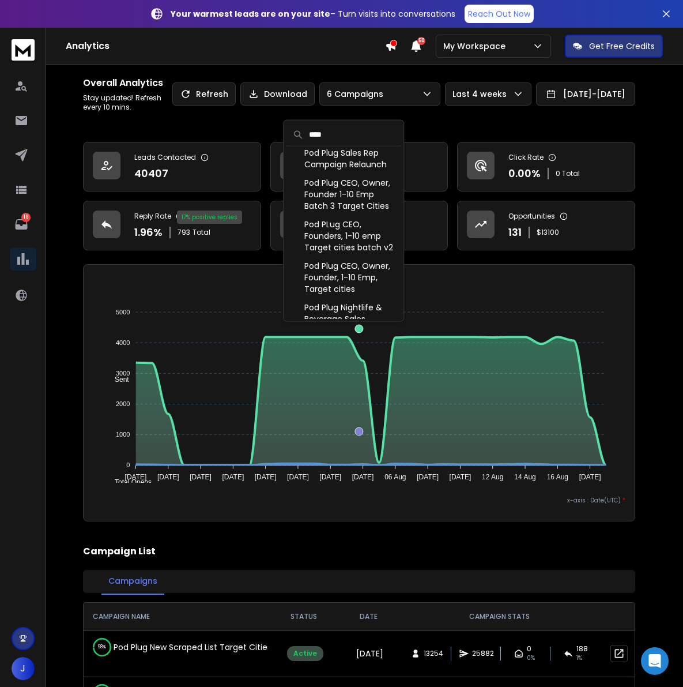
scroll to position [246, 0]
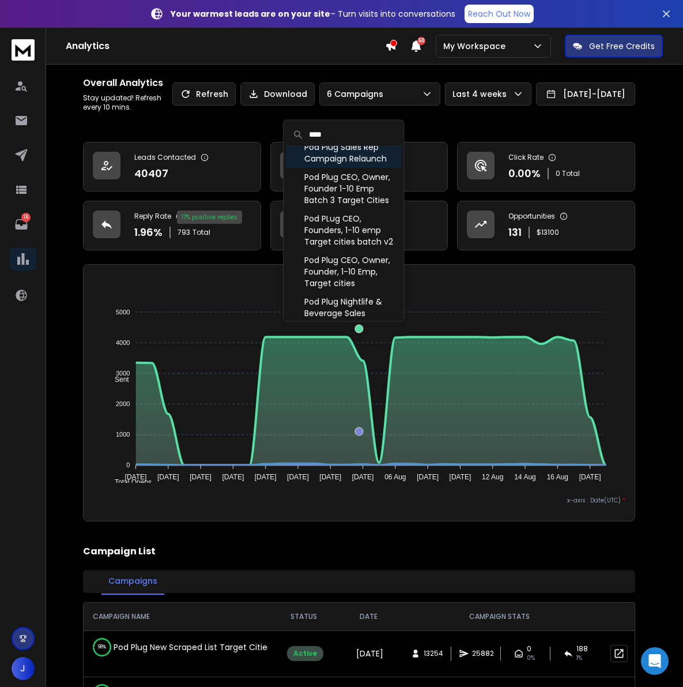
click at [336, 168] on div "Pod Plug Sales Rep Campaign Relaunch" at bounding box center [343, 153] width 115 height 30
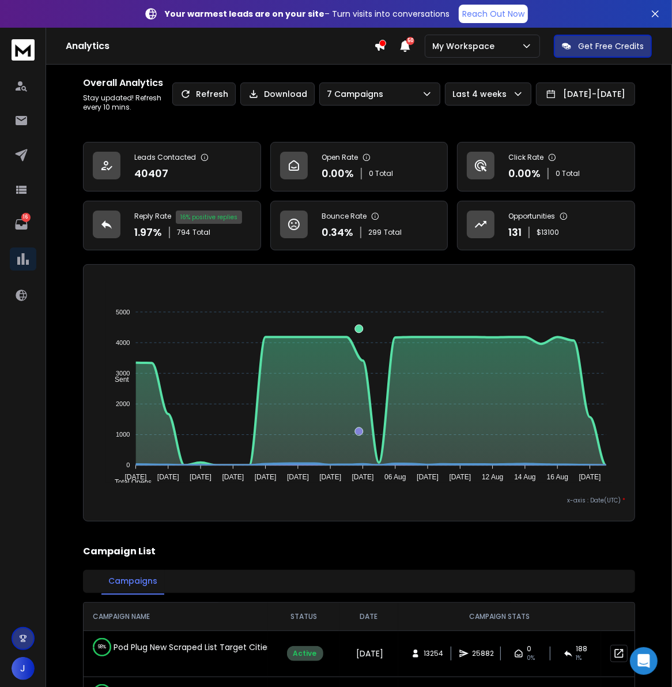
click at [333, 100] on p "7 Campaigns" at bounding box center [357, 94] width 61 height 12
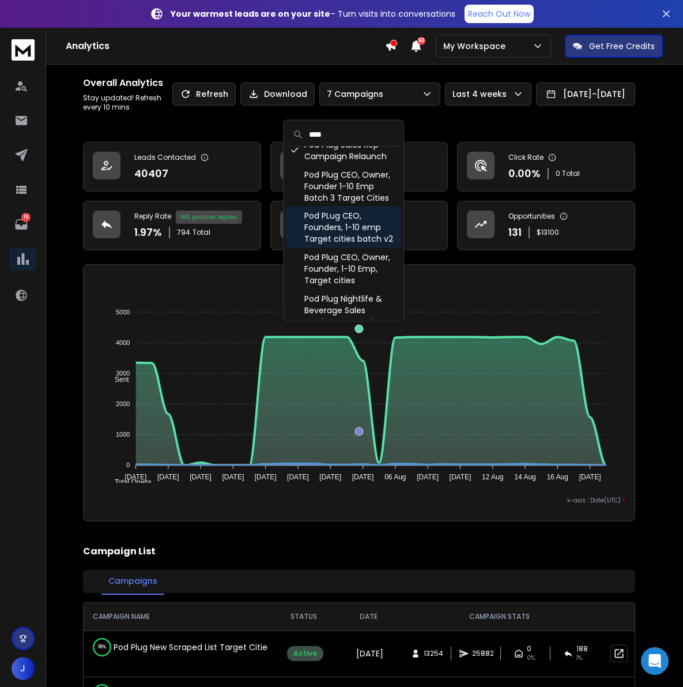
scroll to position [245, 0]
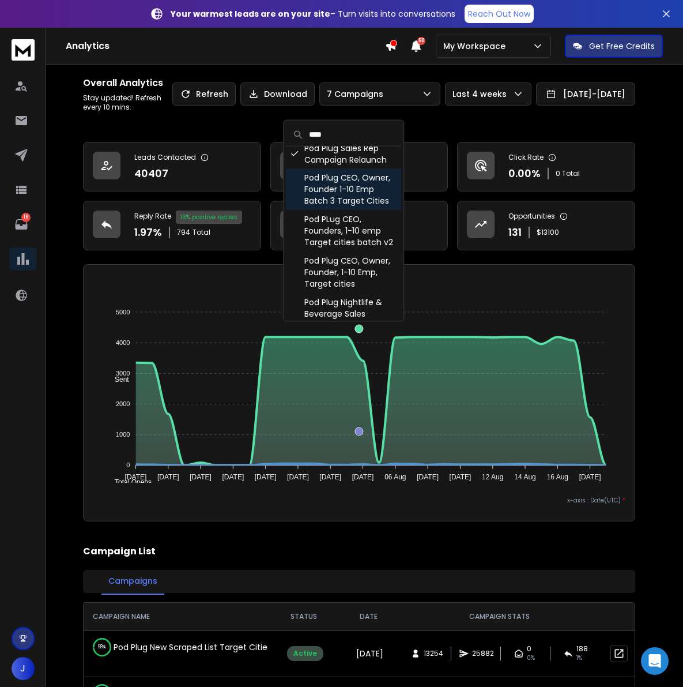
click at [329, 210] on div "Pod Plug CEO, Owner, Founder 1-10 Emp Batch 3 Target Cities" at bounding box center [343, 190] width 115 height 42
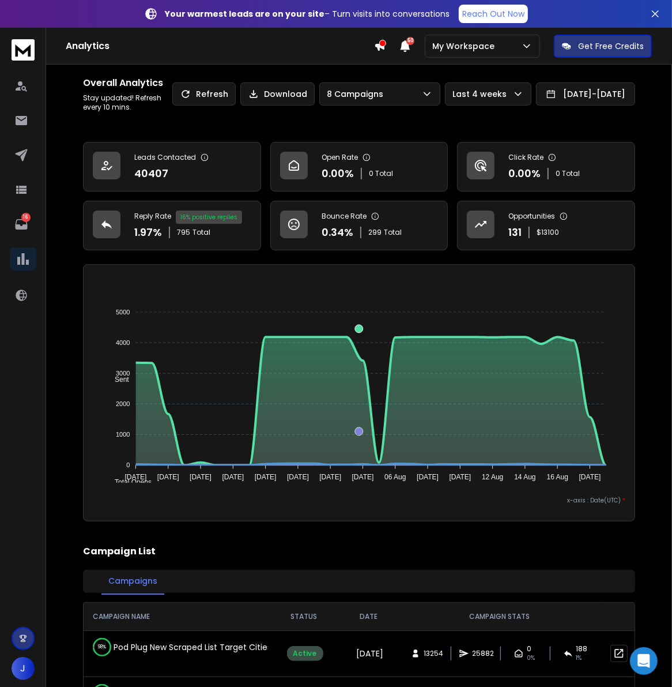
click at [345, 100] on p "8 Campaigns" at bounding box center [357, 94] width 61 height 12
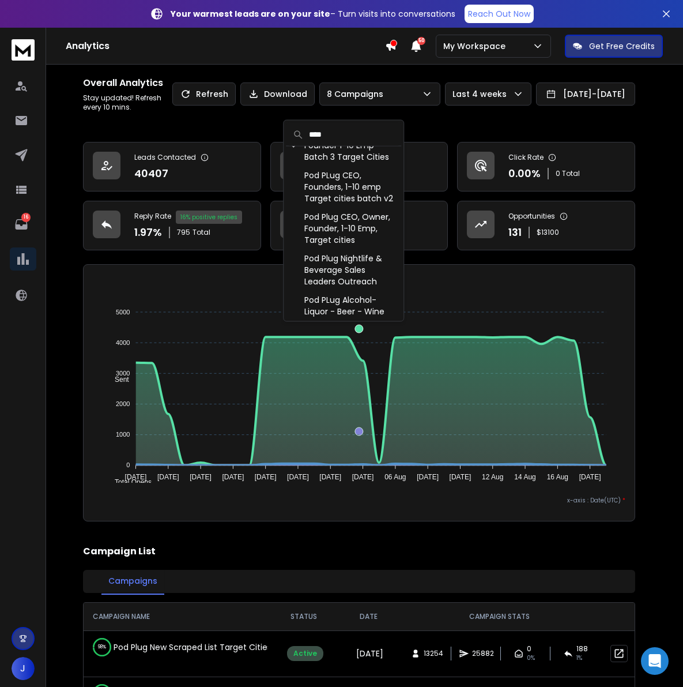
scroll to position [292, 0]
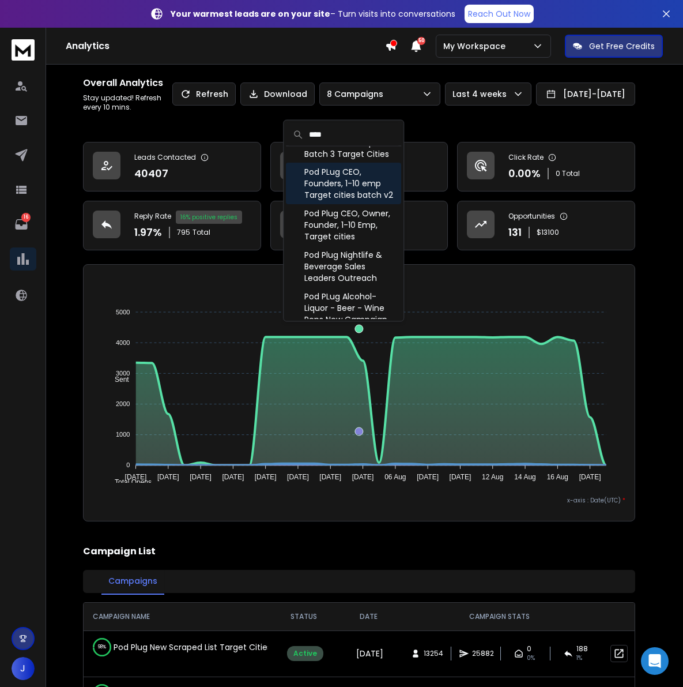
click at [341, 205] on div "Pod PLug CEO, Founders, 1-10 emp Target cities batch v2" at bounding box center [343, 184] width 115 height 42
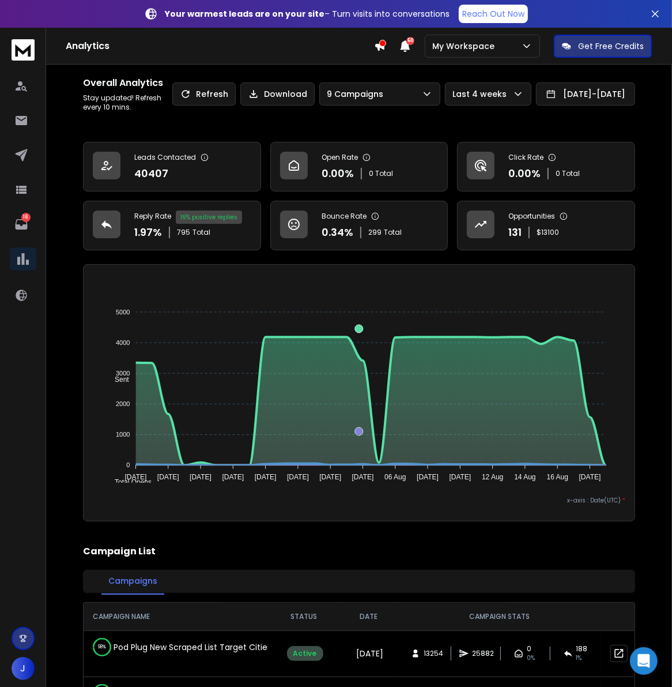
click at [343, 100] on p "9 Campaigns" at bounding box center [357, 94] width 61 height 12
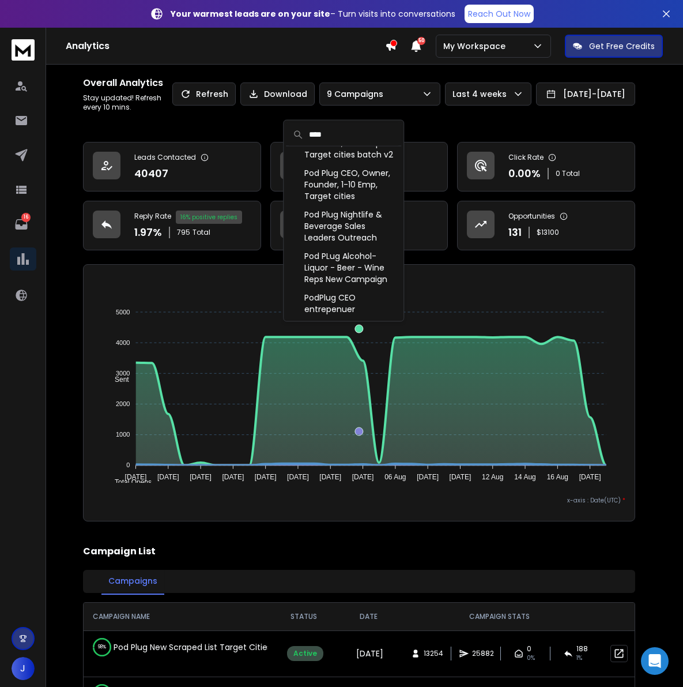
scroll to position [334, 0]
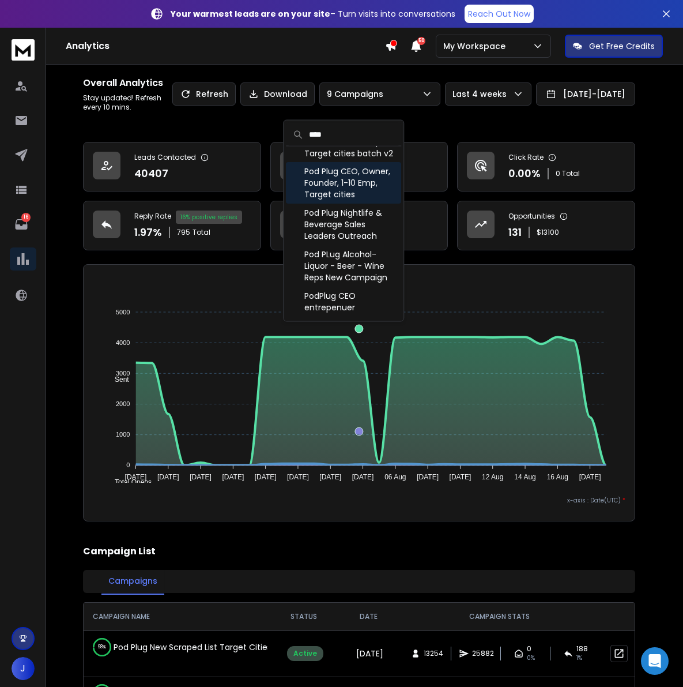
click at [336, 204] on div "Pod Plug CEO, Owner, Founder, 1-10 Emp, Target cities" at bounding box center [343, 184] width 115 height 42
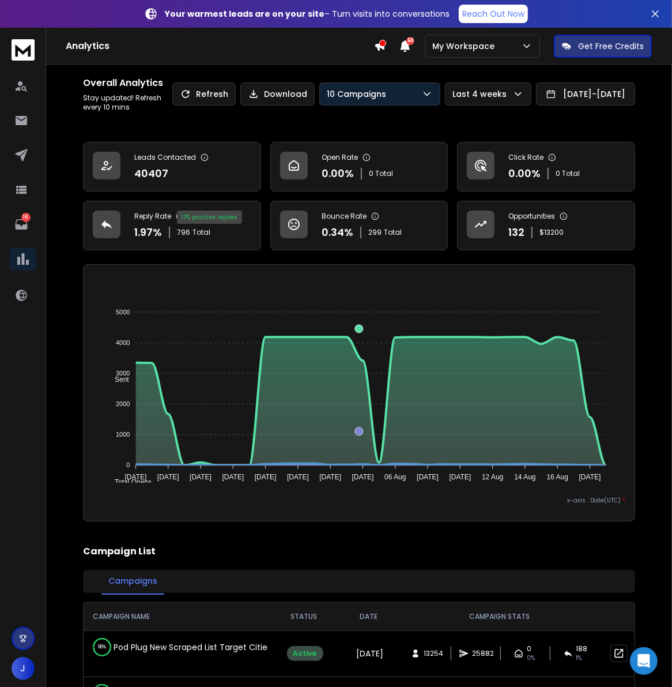
click at [347, 105] on button "10 Campaigns" at bounding box center [379, 93] width 121 height 23
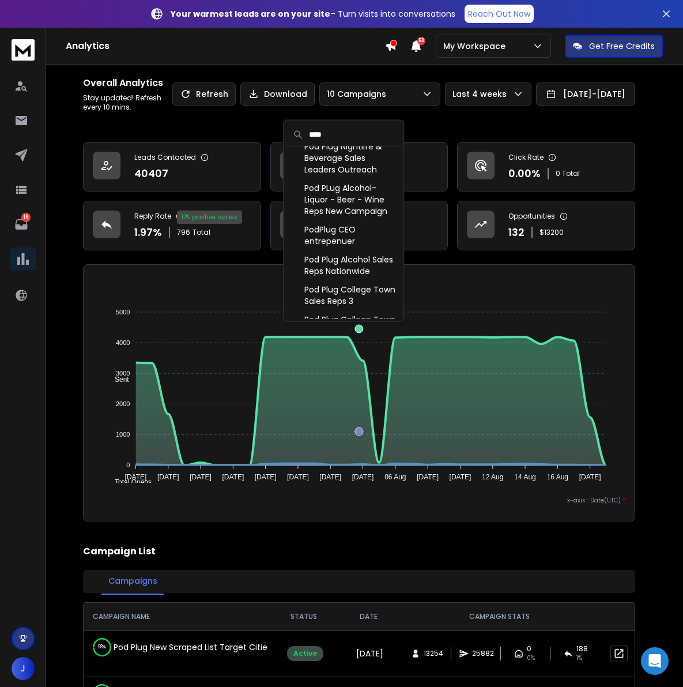
scroll to position [404, 0]
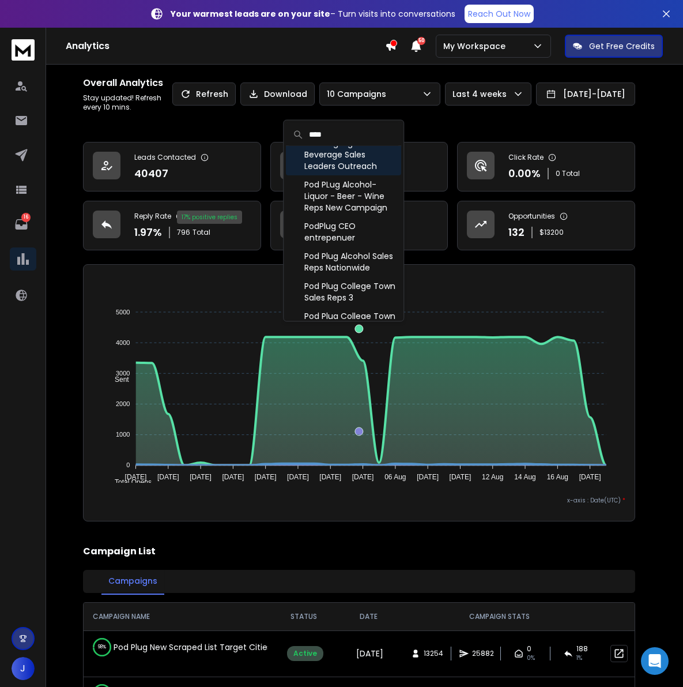
click at [343, 168] on div "Pod Plug Nightlife & Beverage Sales Leaders Outreach" at bounding box center [343, 155] width 115 height 42
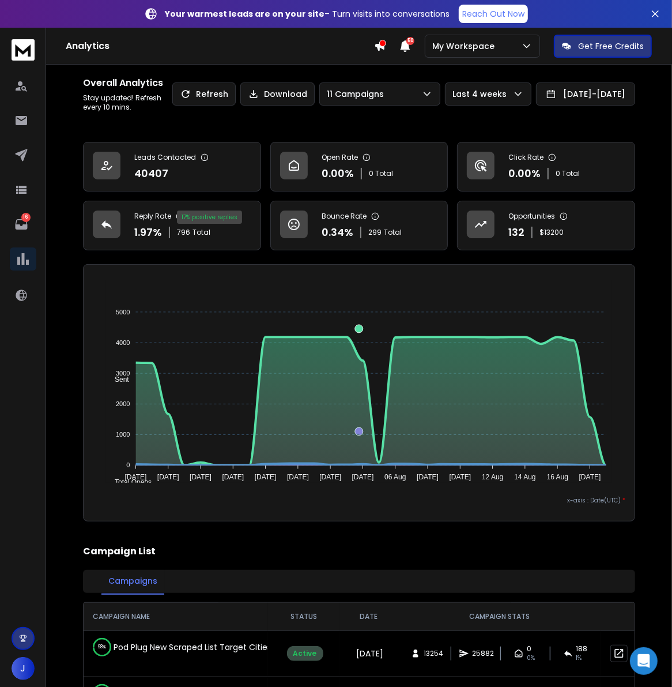
click at [342, 100] on p "11 Campaigns" at bounding box center [358, 94] width 62 height 12
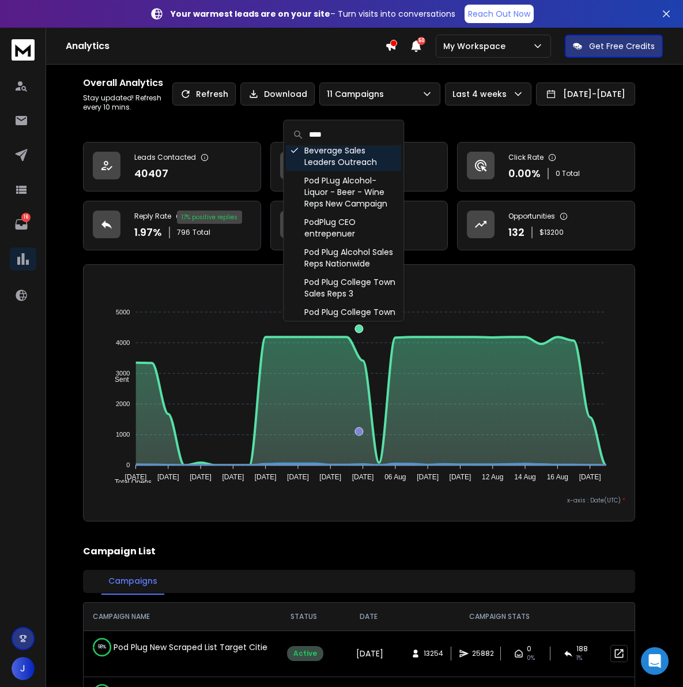
scroll to position [408, 0]
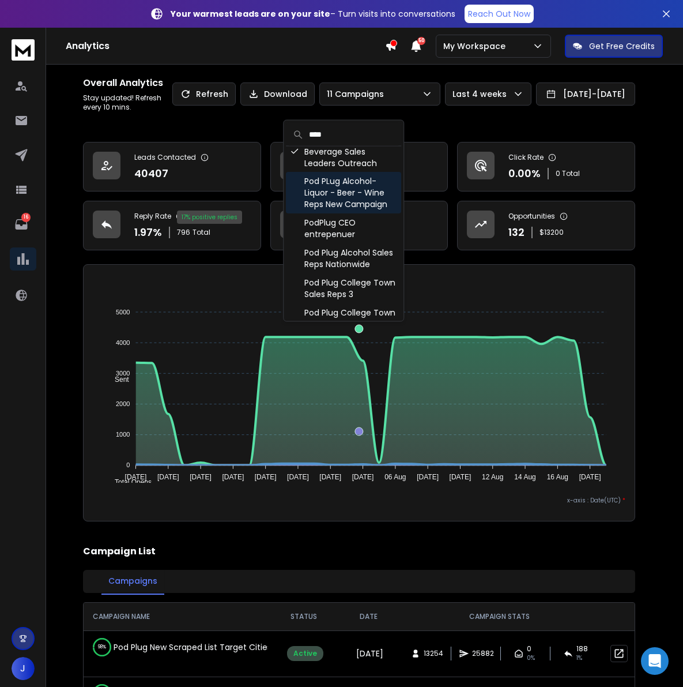
click at [330, 214] on div "Pod PLug Alcohol-Liquor - Beer - Wine Reps New Campaign" at bounding box center [343, 193] width 115 height 42
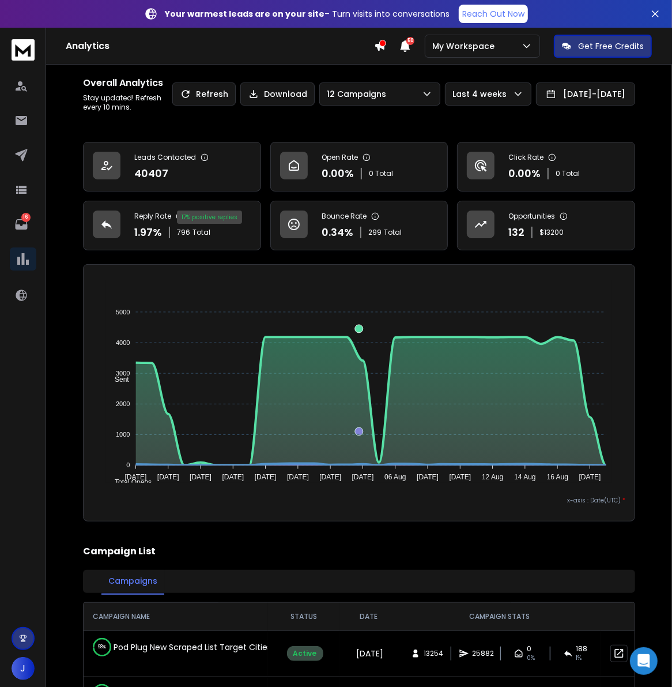
click at [342, 105] on button "12 Campaigns" at bounding box center [379, 93] width 121 height 23
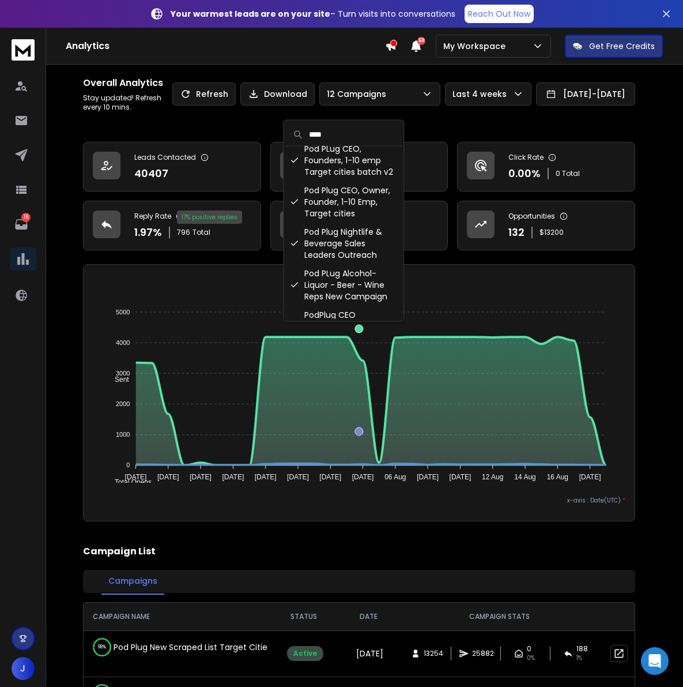
scroll to position [457, 0]
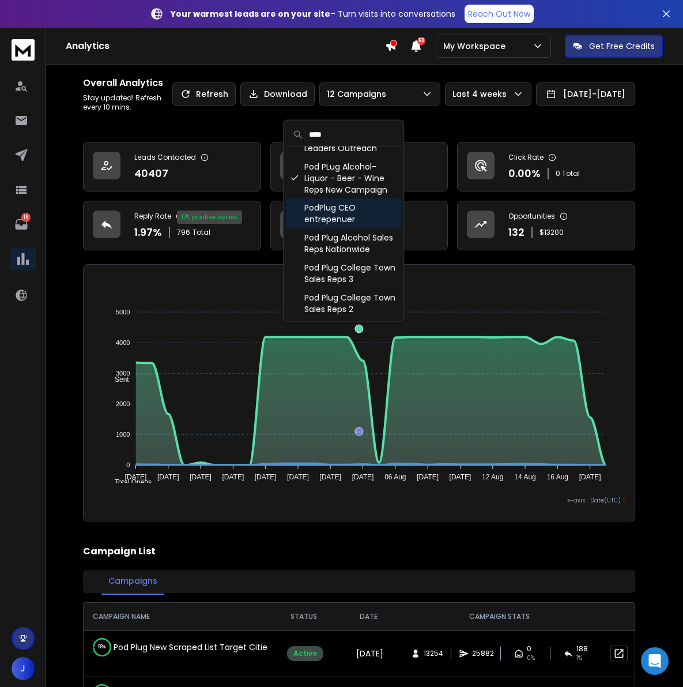
click at [337, 214] on div "PodPlug CEO entrepenuer" at bounding box center [343, 214] width 115 height 30
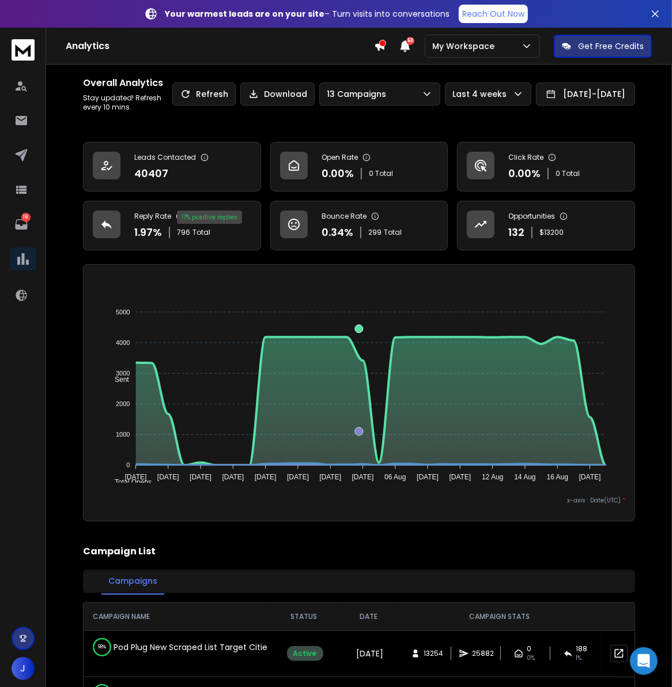
click at [342, 100] on p "13 Campaigns" at bounding box center [359, 94] width 64 height 12
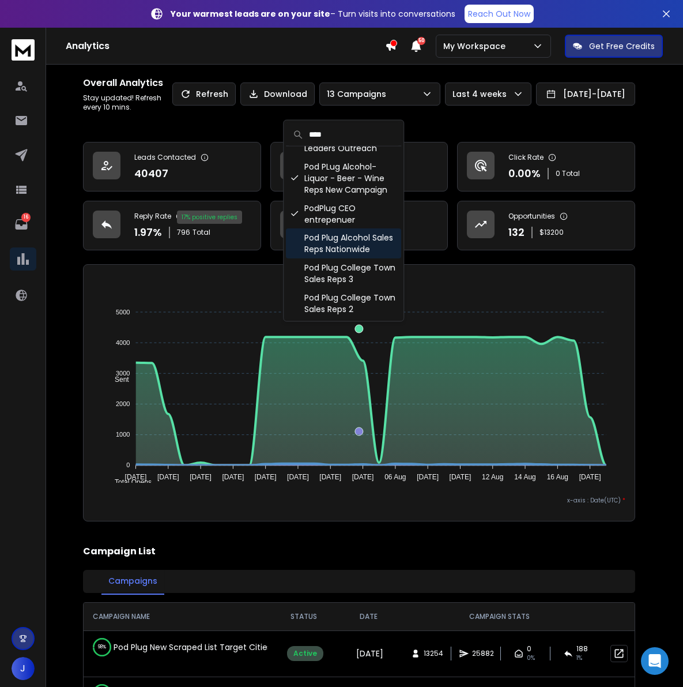
click at [336, 242] on div "Pod Plug Alcohol Sales Reps Nationwide" at bounding box center [343, 244] width 115 height 30
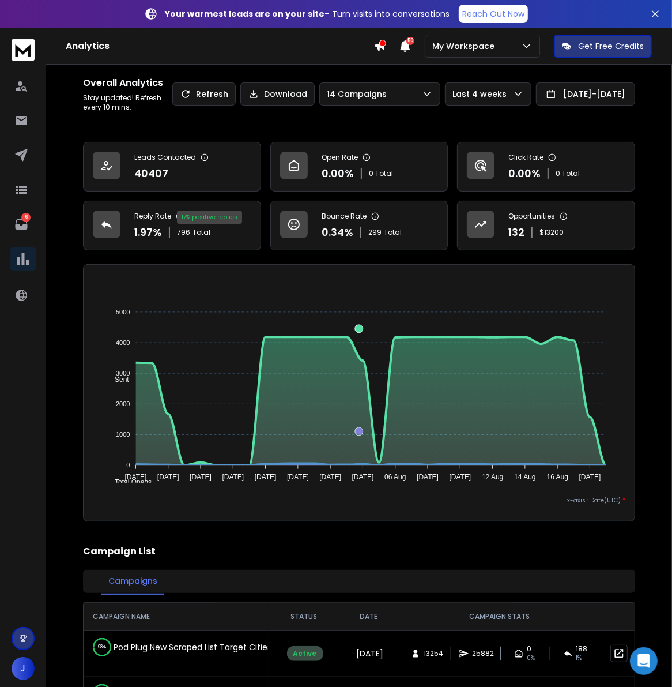
click at [345, 100] on p "14 Campaigns" at bounding box center [359, 94] width 65 height 12
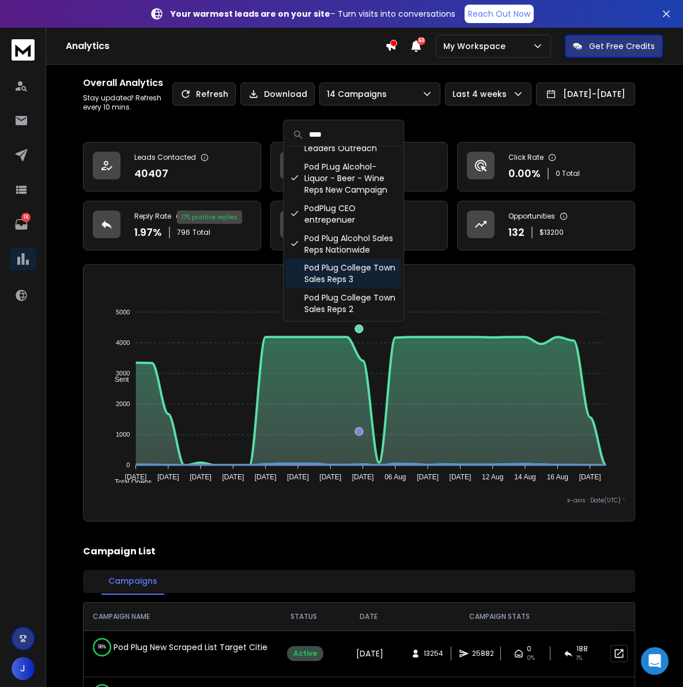
click at [328, 288] on div "Pod Plug College Town Sales Reps 3" at bounding box center [343, 274] width 115 height 30
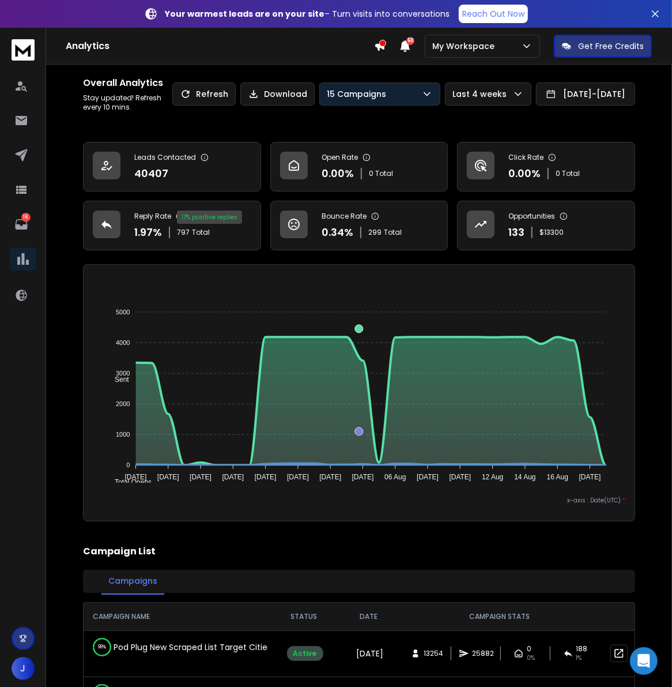
click at [368, 99] on div "15 Campaigns" at bounding box center [380, 94] width 106 height 12
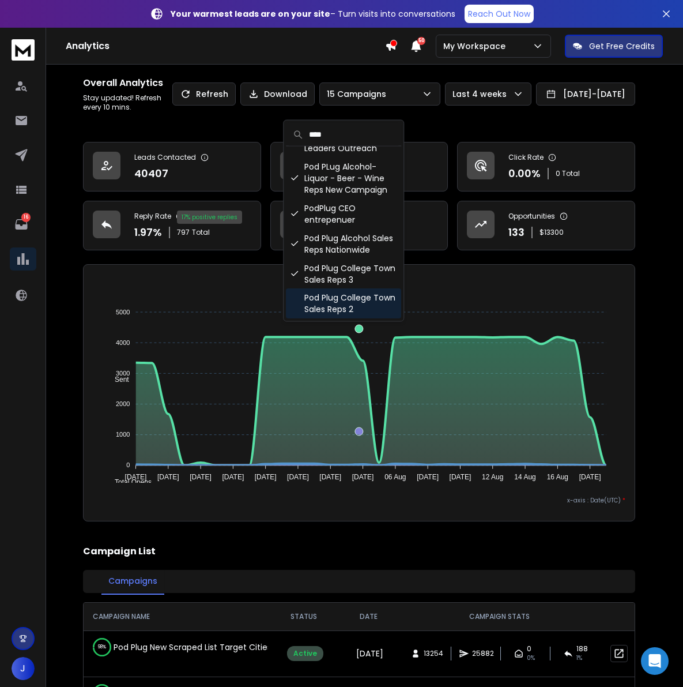
click at [327, 307] on div "Pod Plug College Town Sales Reps 2" at bounding box center [343, 304] width 115 height 30
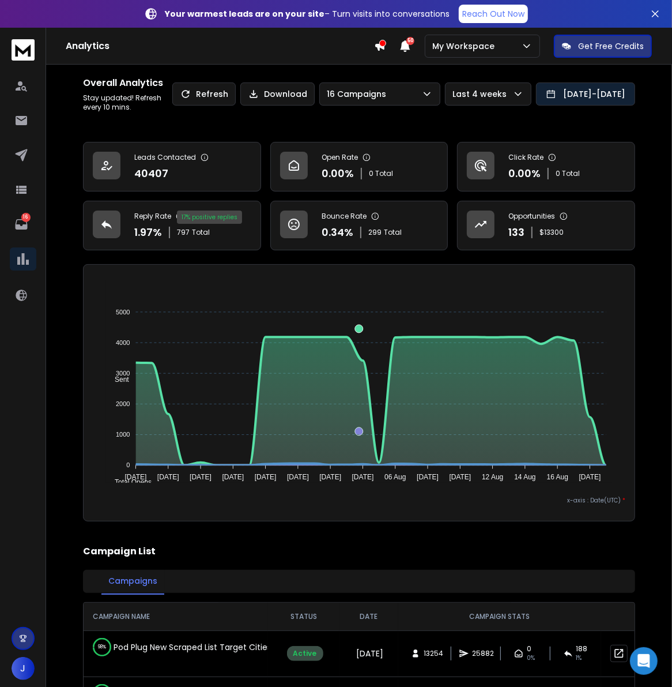
click at [589, 101] on button "[DATE] - [DATE]" at bounding box center [585, 93] width 99 height 23
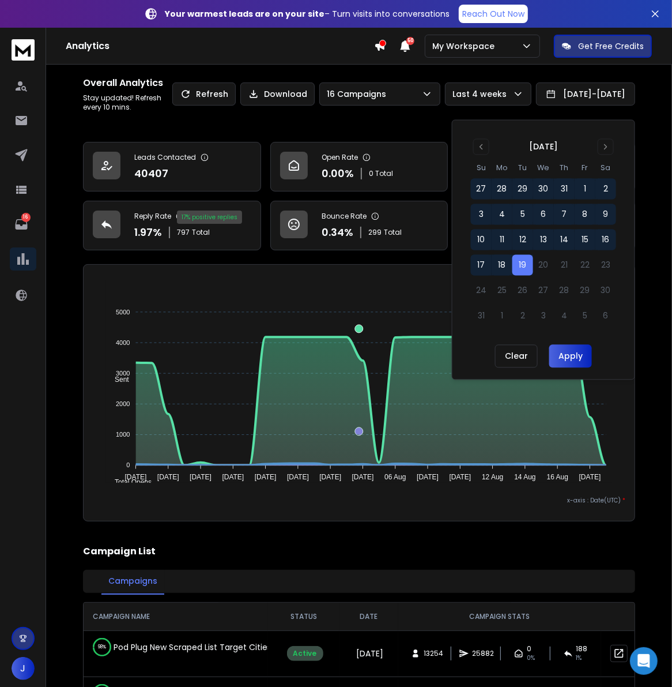
click at [582, 244] on button "15" at bounding box center [585, 239] width 21 height 21
click at [528, 267] on button "19" at bounding box center [522, 265] width 21 height 21
click at [529, 266] on button "19" at bounding box center [522, 265] width 21 height 21
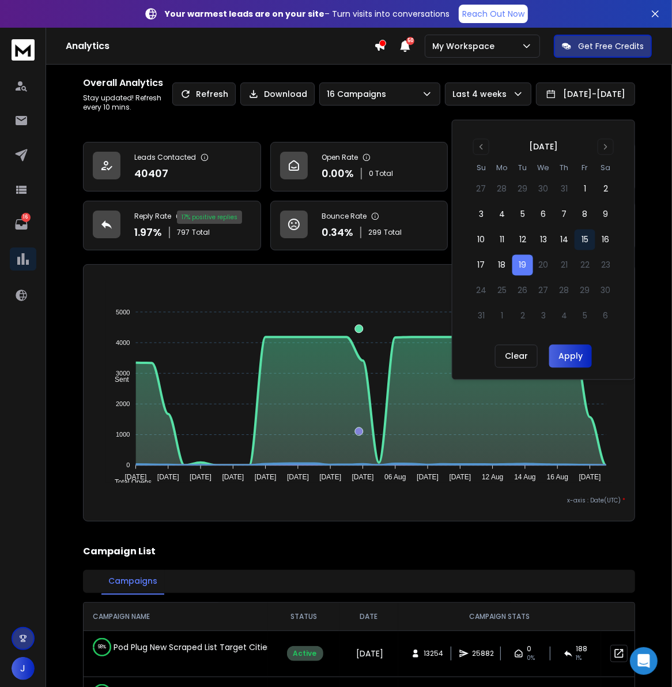
click at [591, 244] on button "15" at bounding box center [585, 239] width 21 height 21
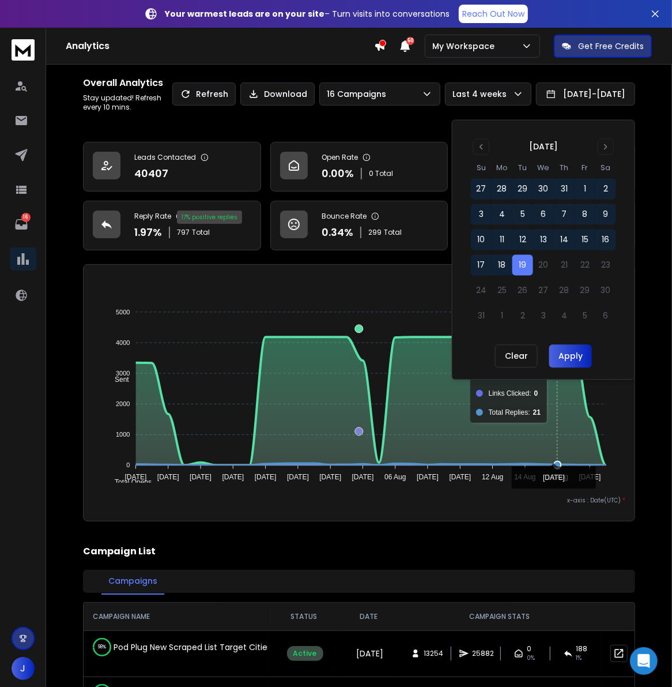
click at [560, 383] on foreignobject "Sent Total Opens Unique Opens Links Clicked Total Replies" at bounding box center [359, 382] width 506 height 202
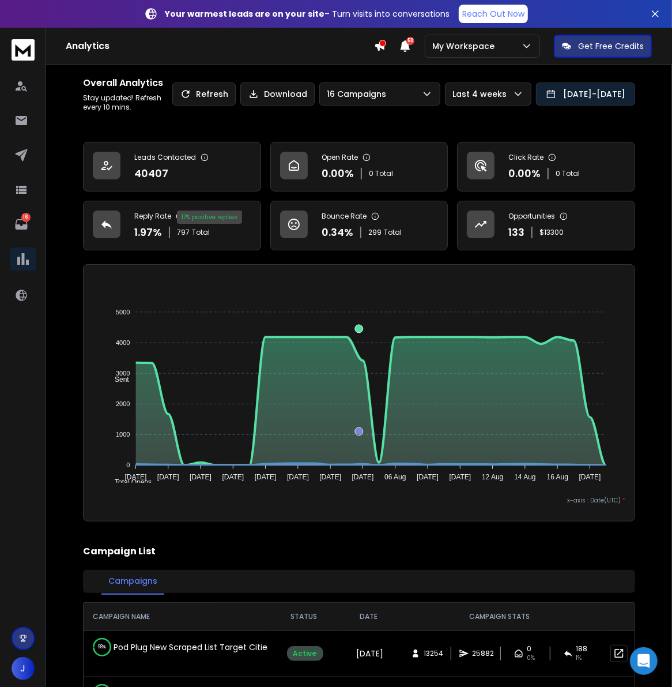
click at [604, 105] on button "[DATE] - [DATE]" at bounding box center [585, 93] width 99 height 23
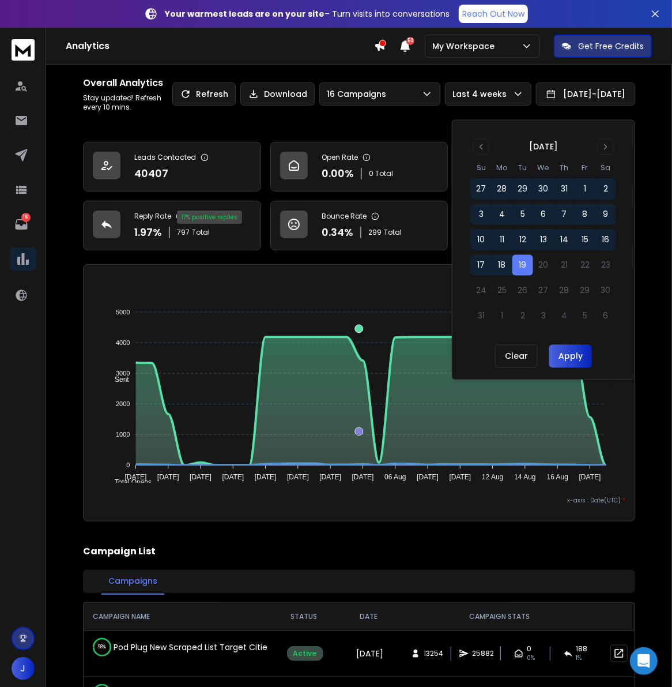
click at [522, 267] on button "19" at bounding box center [522, 265] width 21 height 21
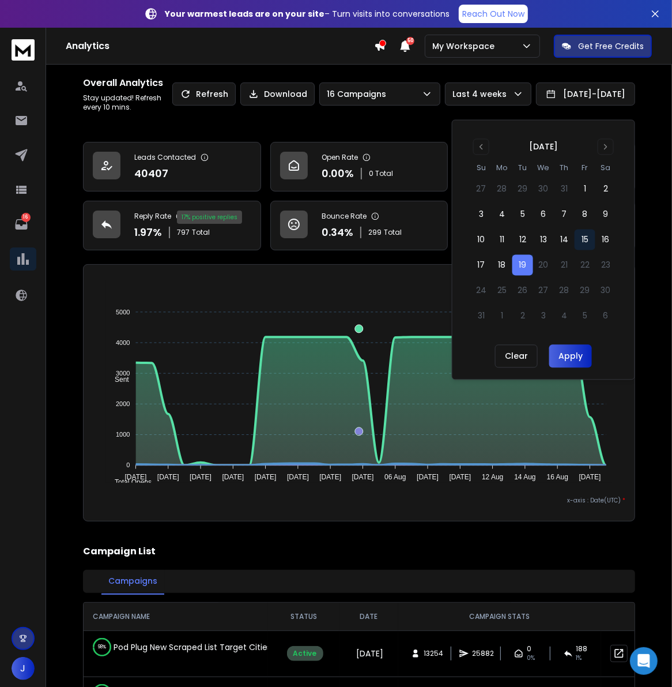
click at [579, 246] on button "15" at bounding box center [585, 239] width 21 height 21
click at [576, 342] on div "August 2025 Su Mo Tu We Th Fr Sa 27 28 29 30 31 1 2 3 4 5 6 7 8 9 10 11 12 13 1…" at bounding box center [544, 249] width 182 height 259
click at [576, 355] on button "Apply" at bounding box center [570, 356] width 43 height 23
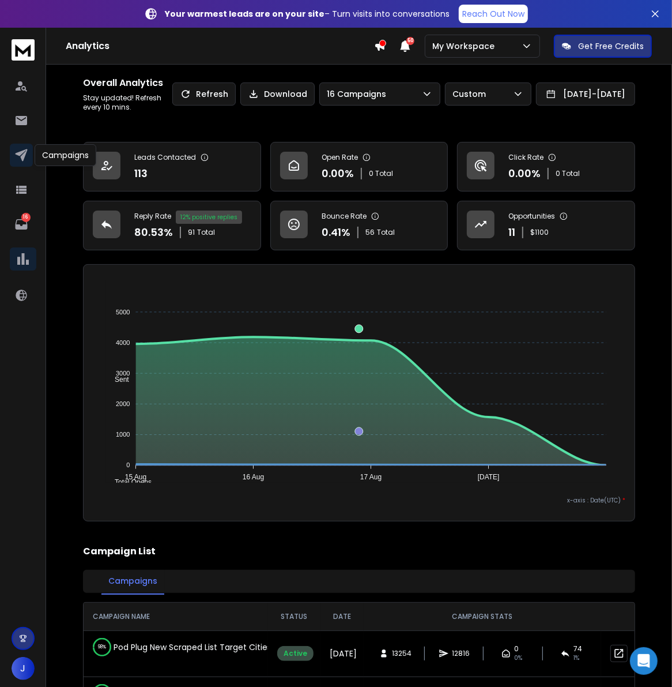
click at [23, 159] on icon at bounding box center [21, 155] width 12 height 12
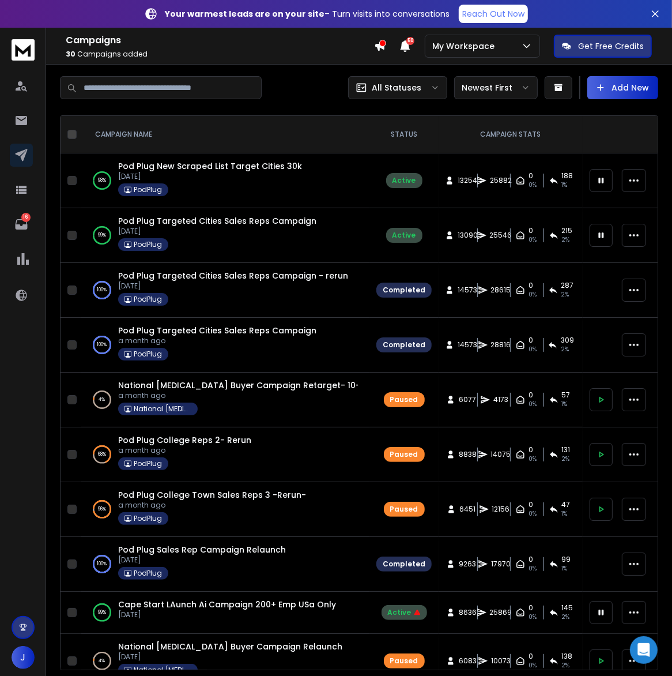
click at [142, 91] on input at bounding box center [161, 87] width 202 height 23
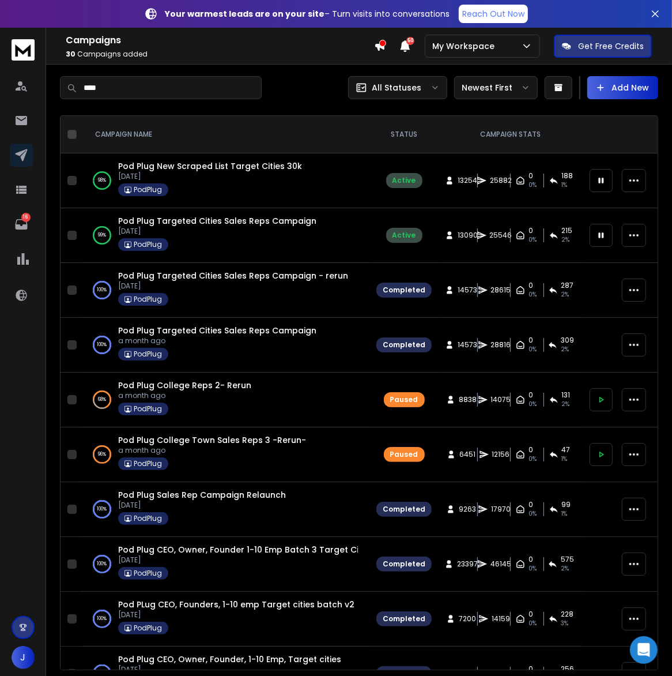
type input "****"
click at [29, 668] on span "J" at bounding box center [23, 657] width 23 height 23
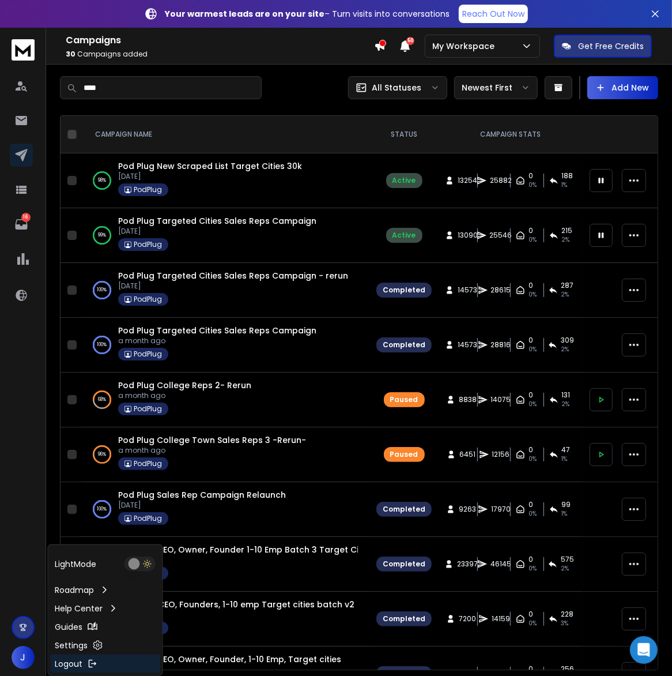
click at [74, 662] on p "Logout" at bounding box center [69, 664] width 28 height 12
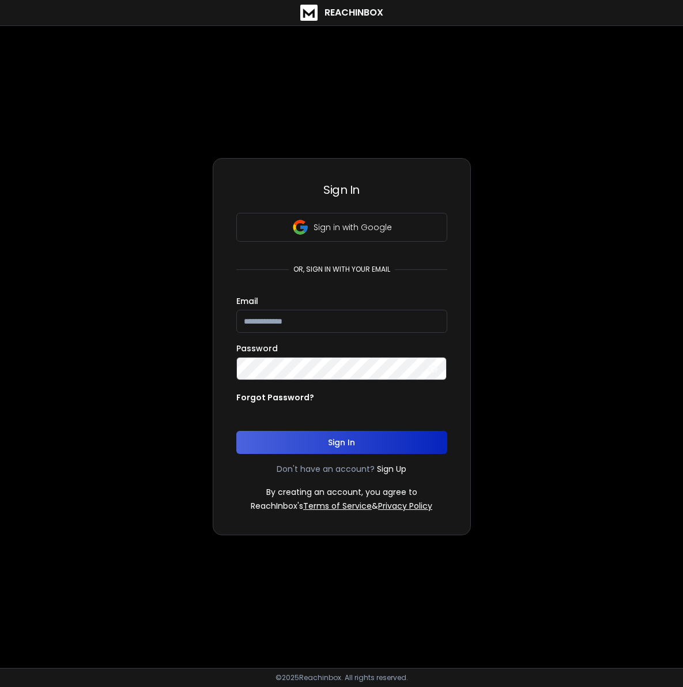
click at [311, 312] on input "email" at bounding box center [341, 321] width 211 height 23
type input "**********"
click at [236, 431] on button "Sign In" at bounding box center [341, 442] width 211 height 23
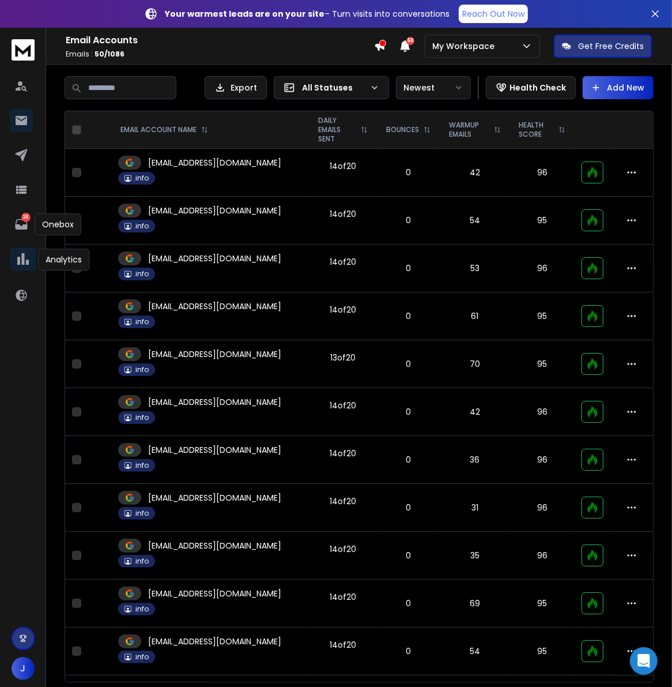
click at [20, 250] on icon at bounding box center [22, 258] width 17 height 17
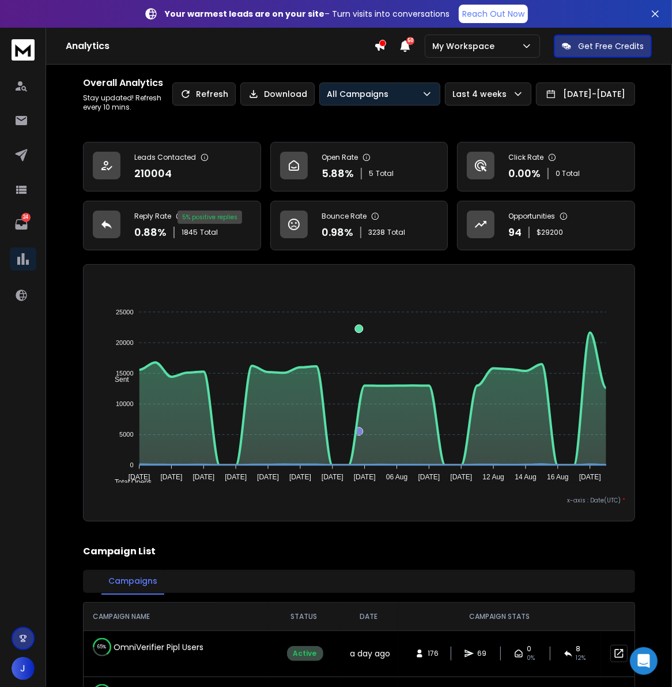
click at [385, 105] on button "All Campaigns" at bounding box center [379, 93] width 121 height 23
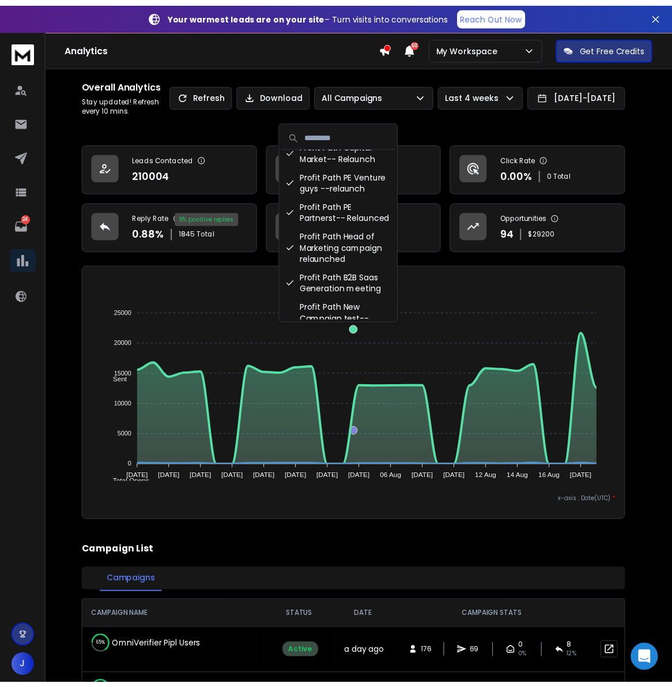
scroll to position [1725, 0]
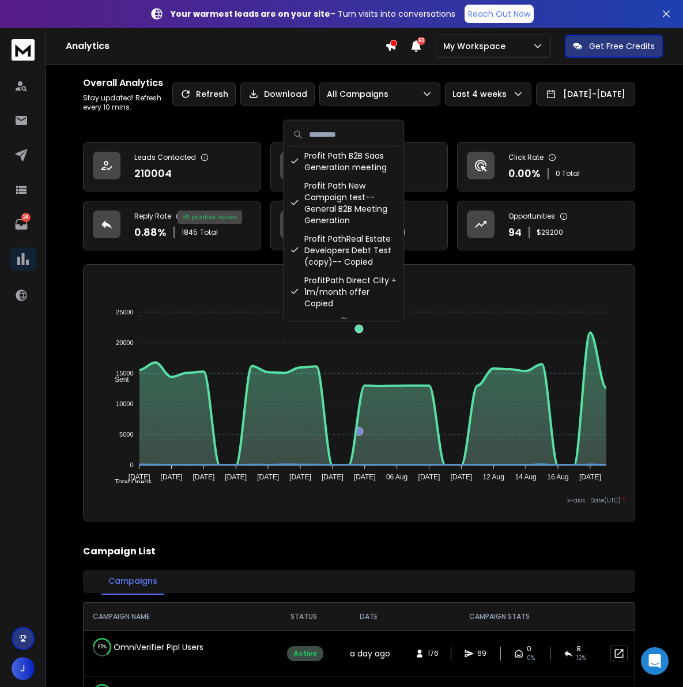
click at [437, 119] on div "Overall Analytics Stay updated! Refresh every 10 mins. Refresh Download All Cam…" at bounding box center [359, 97] width 552 height 43
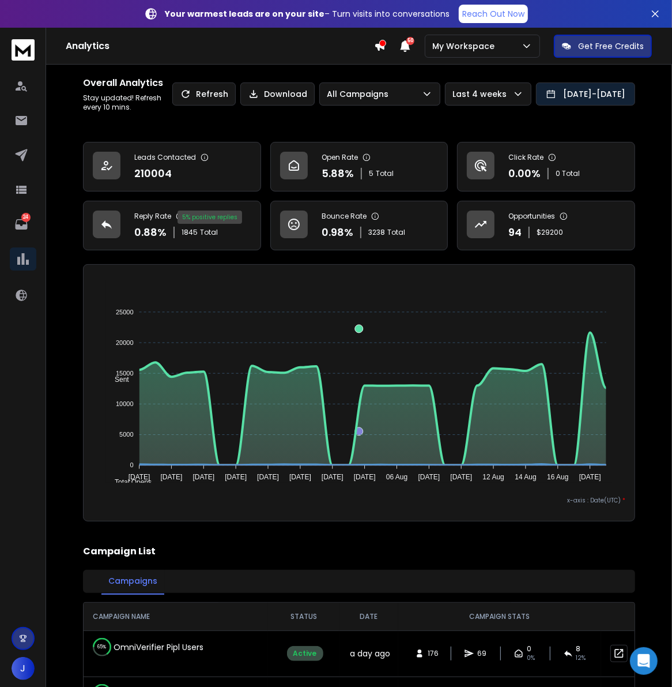
click at [575, 105] on button "[DATE] - [DATE]" at bounding box center [585, 93] width 99 height 23
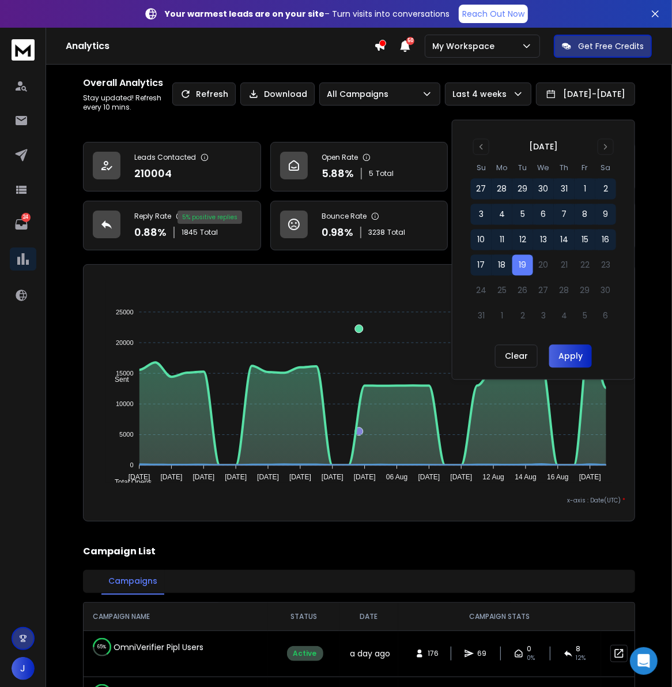
click at [521, 261] on button "19" at bounding box center [522, 265] width 21 height 21
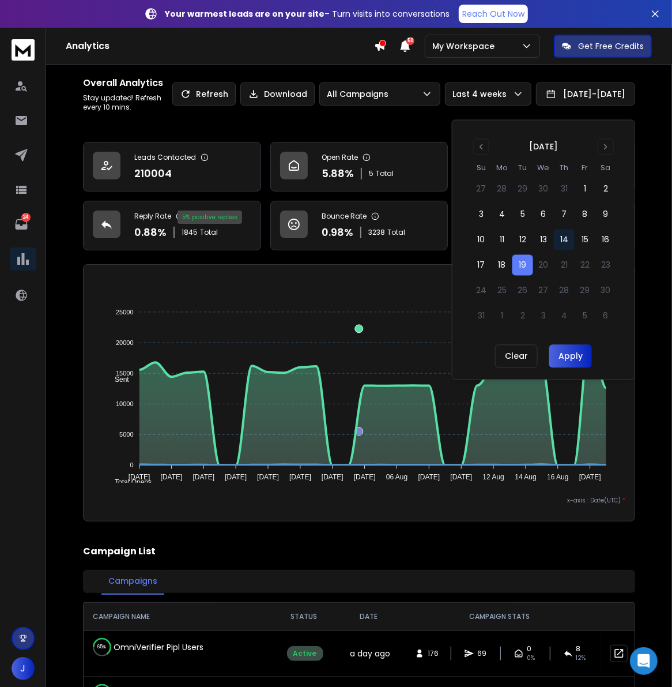
click at [562, 242] on button "14" at bounding box center [564, 239] width 21 height 21
click at [563, 354] on button "Apply" at bounding box center [570, 356] width 43 height 23
